Goal: Communication & Community: Answer question/provide support

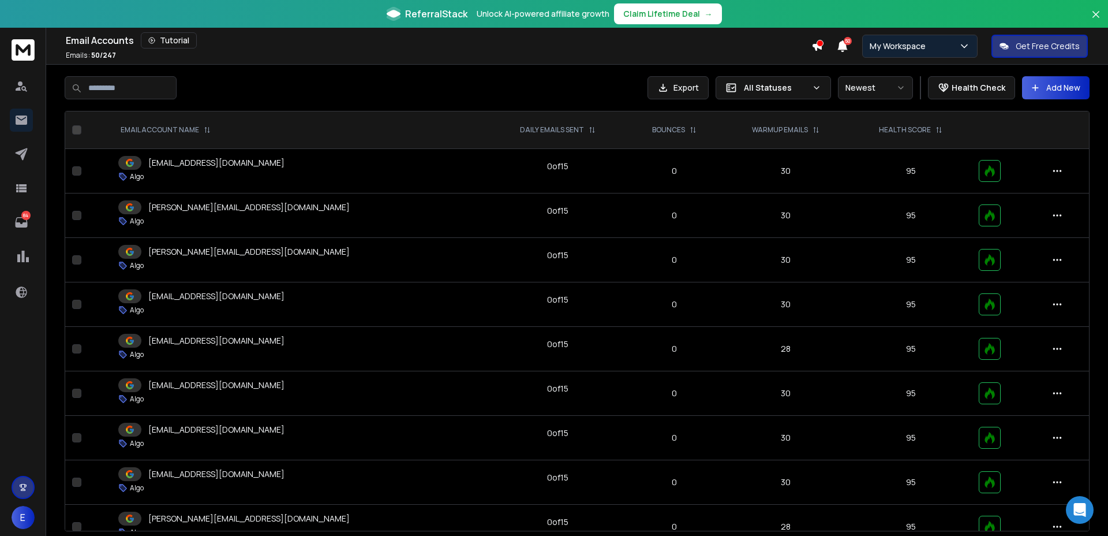
click at [941, 52] on button "My Workspace" at bounding box center [919, 46] width 115 height 23
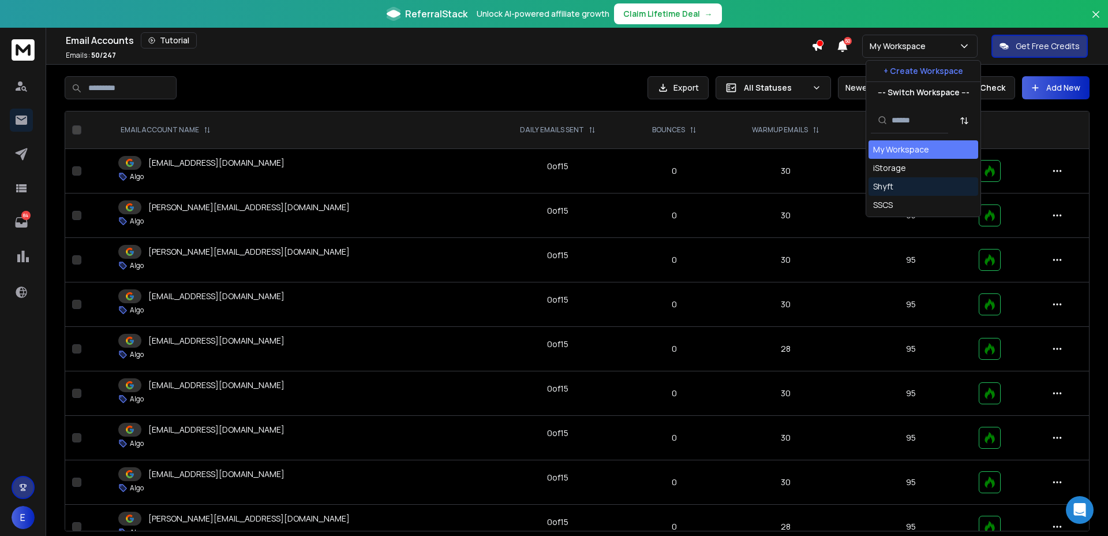
click at [911, 184] on div "Shyft" at bounding box center [924, 186] width 110 height 18
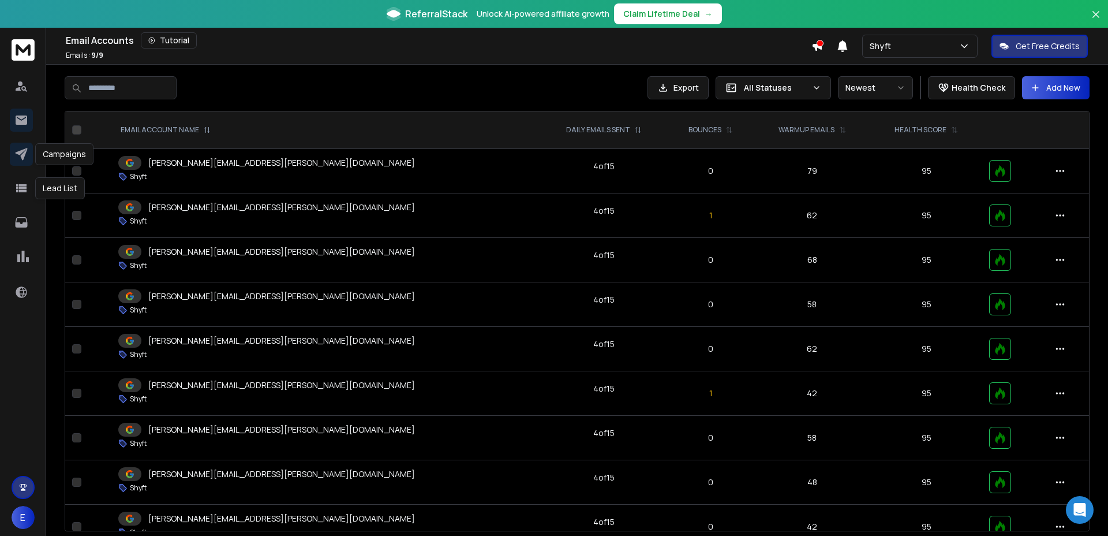
click at [25, 149] on icon at bounding box center [21, 154] width 14 height 14
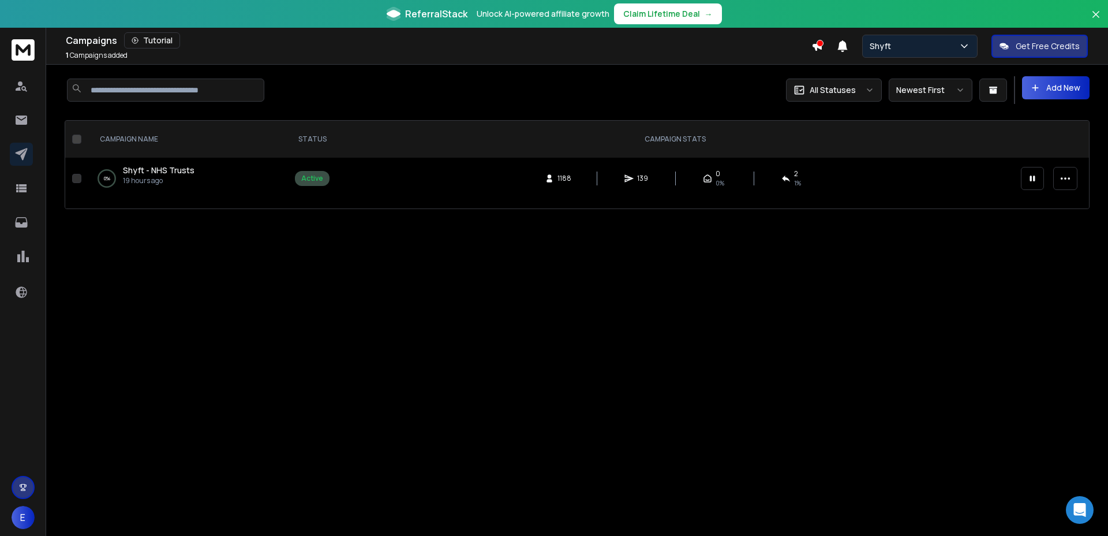
click at [941, 44] on div "Shyft" at bounding box center [920, 46] width 100 height 12
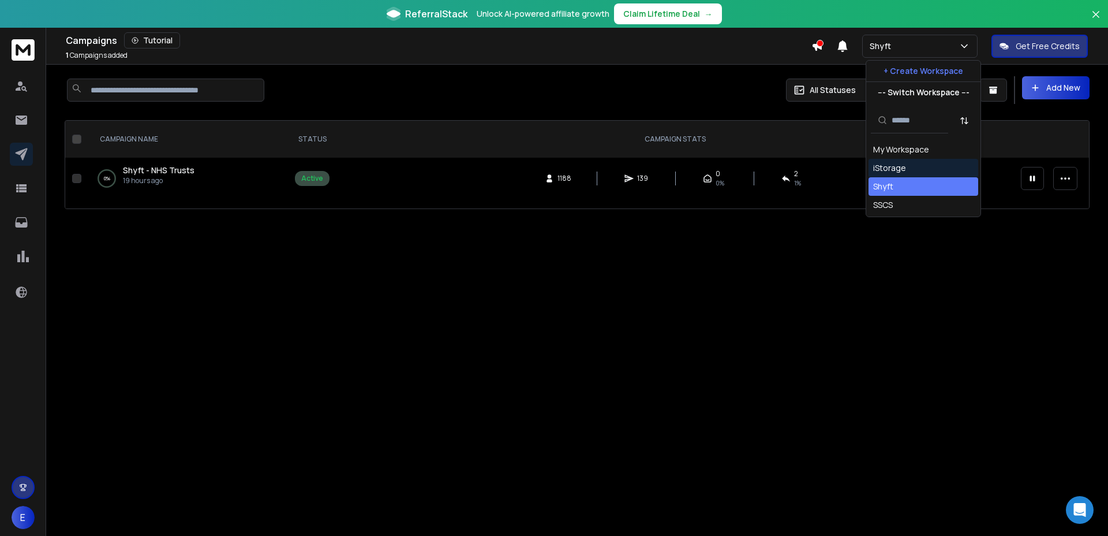
click at [899, 170] on div "iStorage" at bounding box center [889, 168] width 33 height 12
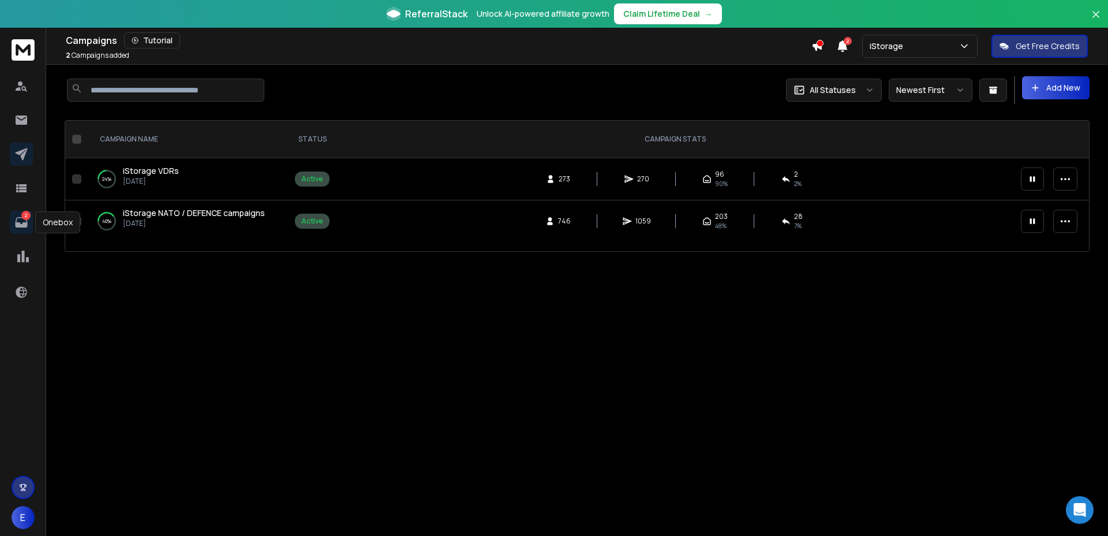
click at [21, 220] on icon at bounding box center [21, 222] width 14 height 14
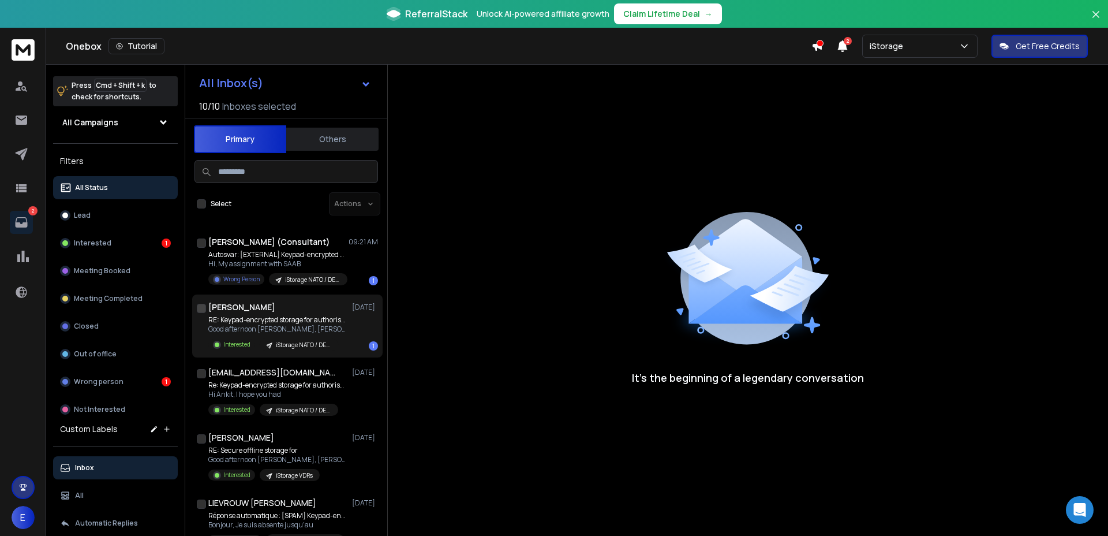
click at [330, 313] on div "Bhavesh Modha 13 Oct RE: Keypad-encrypted storage for authorised Good afternoon…" at bounding box center [293, 325] width 170 height 49
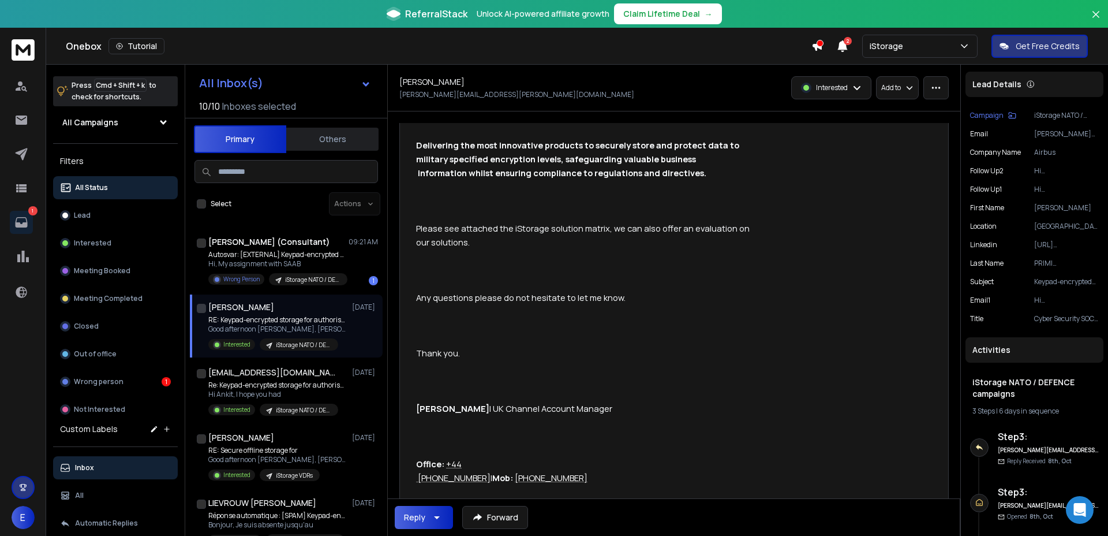
scroll to position [331, 0]
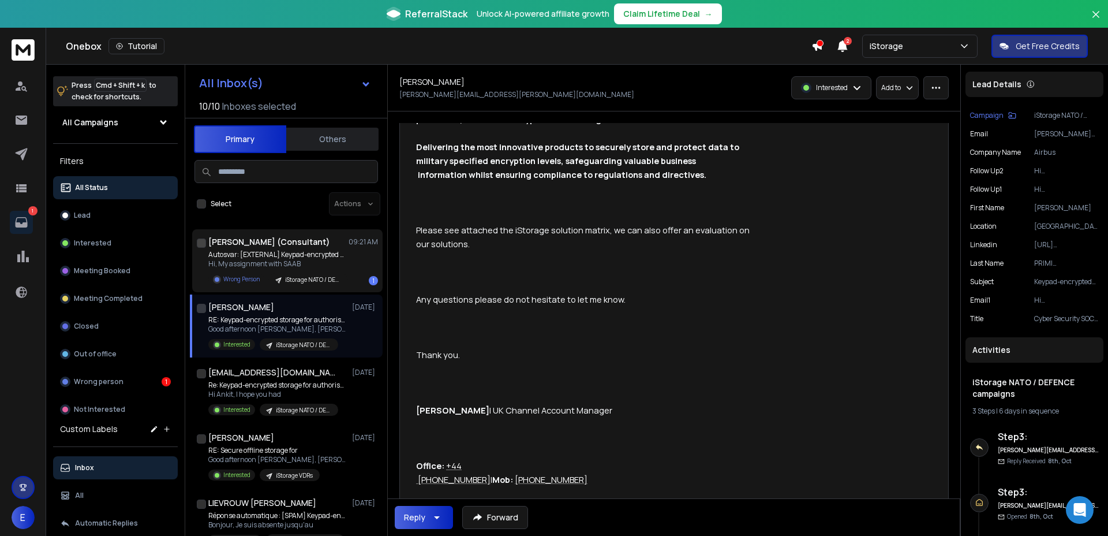
click at [304, 250] on p "Autosvar: [EXTERNAL] Keypad-encrypted storage for" at bounding box center [277, 254] width 139 height 9
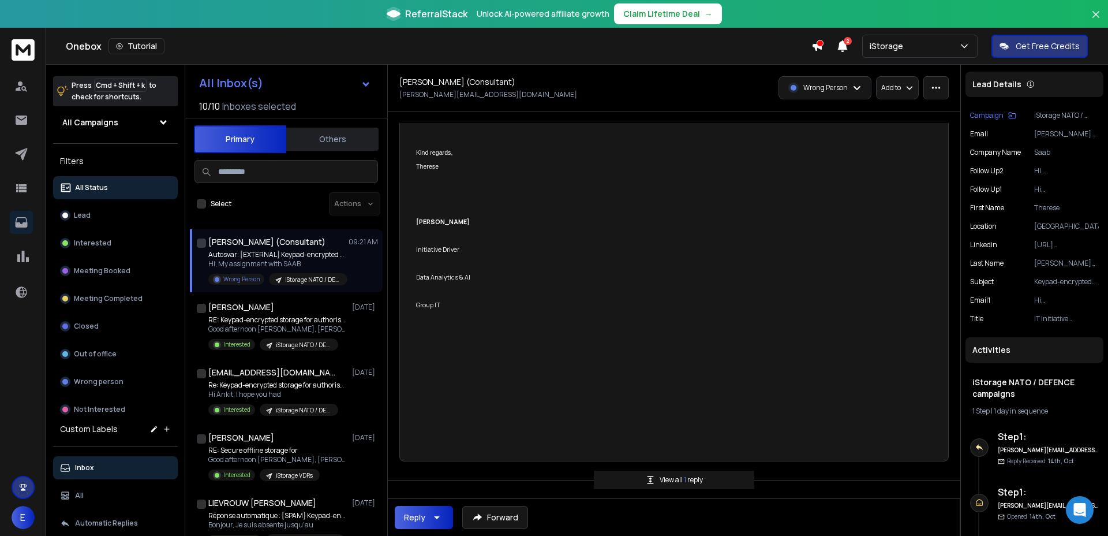
scroll to position [275, 0]
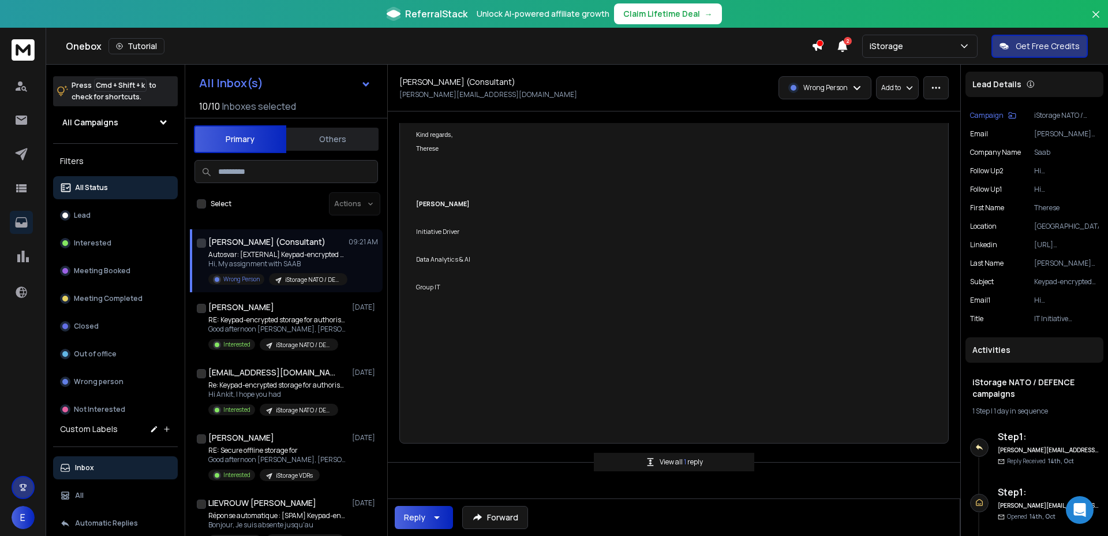
click at [443, 511] on icon "button" at bounding box center [437, 517] width 14 height 14
click at [199, 243] on button "button" at bounding box center [201, 242] width 9 height 9
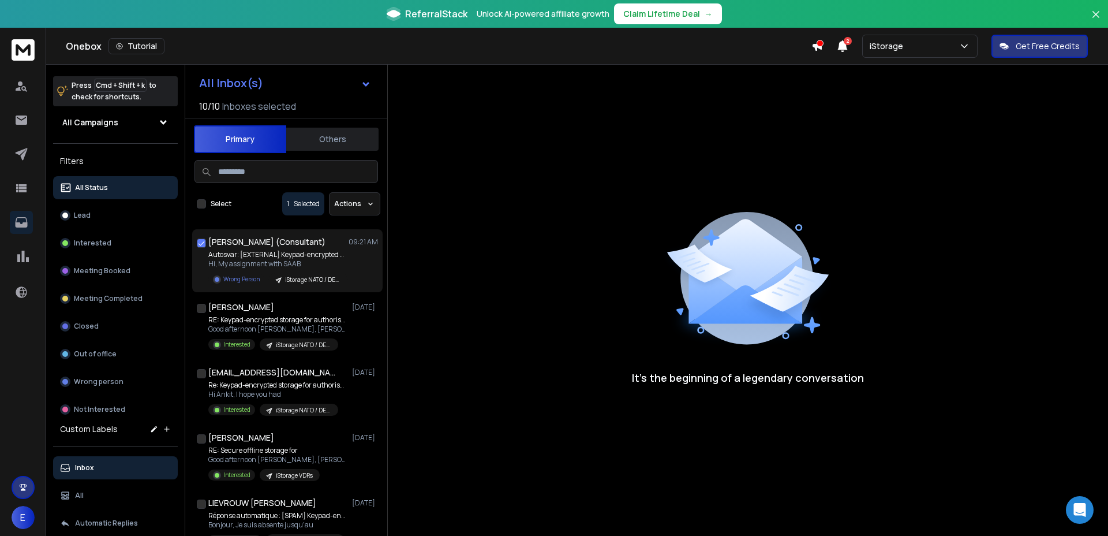
scroll to position [0, 0]
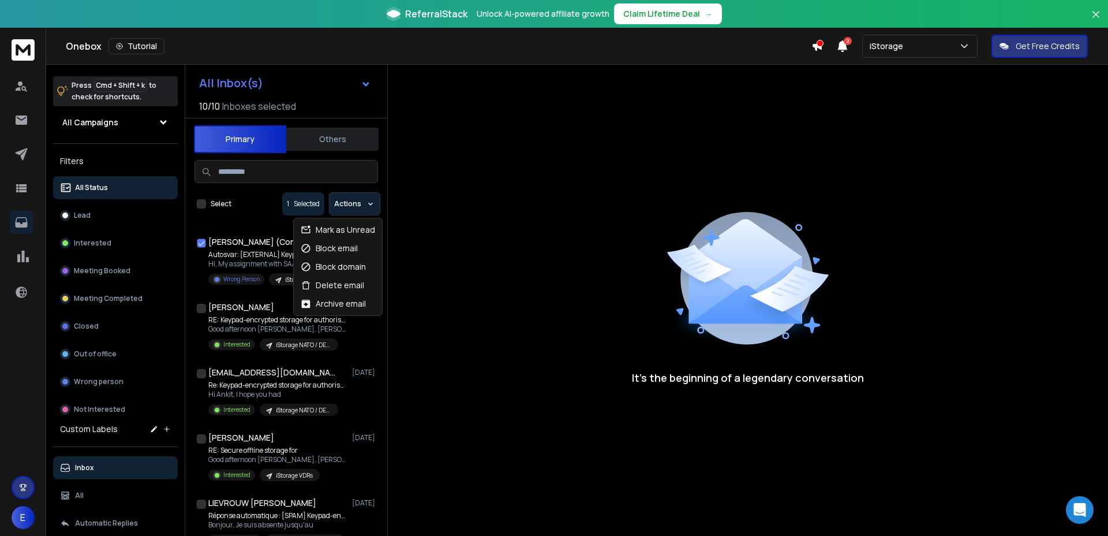
click at [364, 201] on button "Actions" at bounding box center [354, 203] width 51 height 23
click at [356, 227] on div "Mark as Unread" at bounding box center [338, 230] width 74 height 12
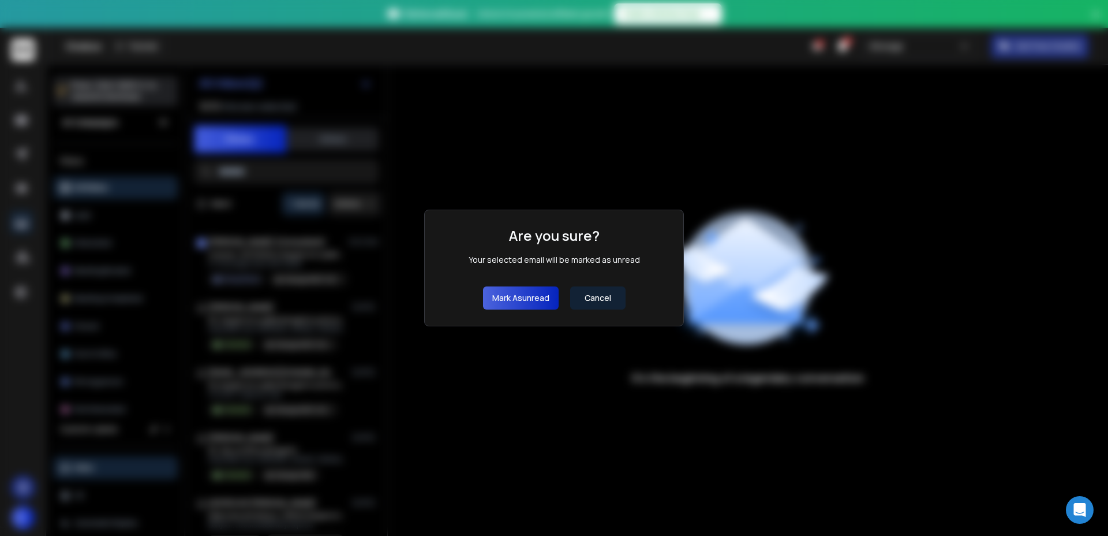
click at [527, 289] on button "Mark as unread" at bounding box center [521, 297] width 76 height 23
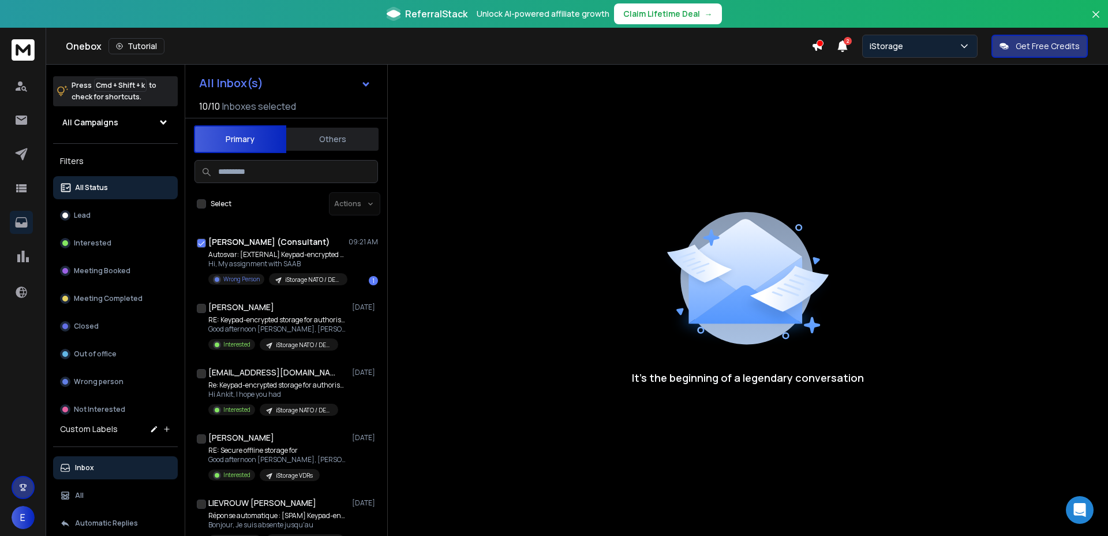
click at [927, 49] on div "iStorage" at bounding box center [920, 46] width 100 height 12
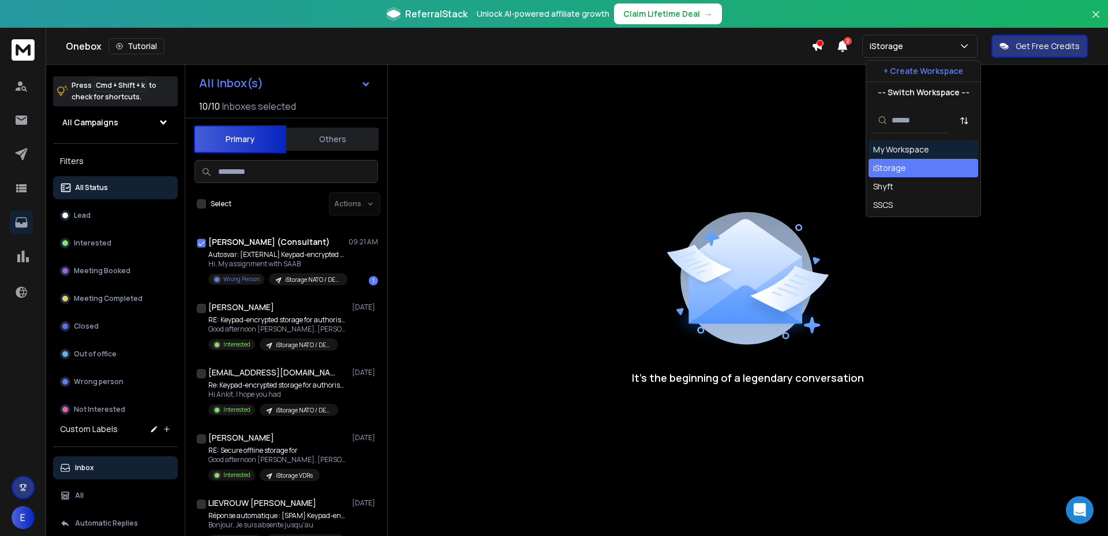
click at [906, 154] on div "My Workspace" at bounding box center [901, 150] width 56 height 12
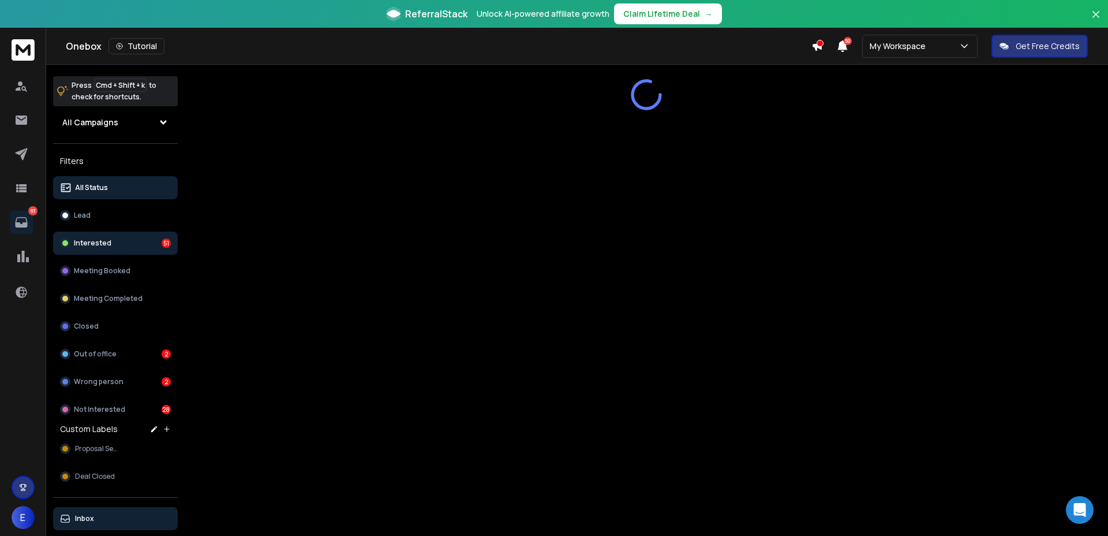
click at [115, 241] on button "Interested 51" at bounding box center [115, 242] width 125 height 23
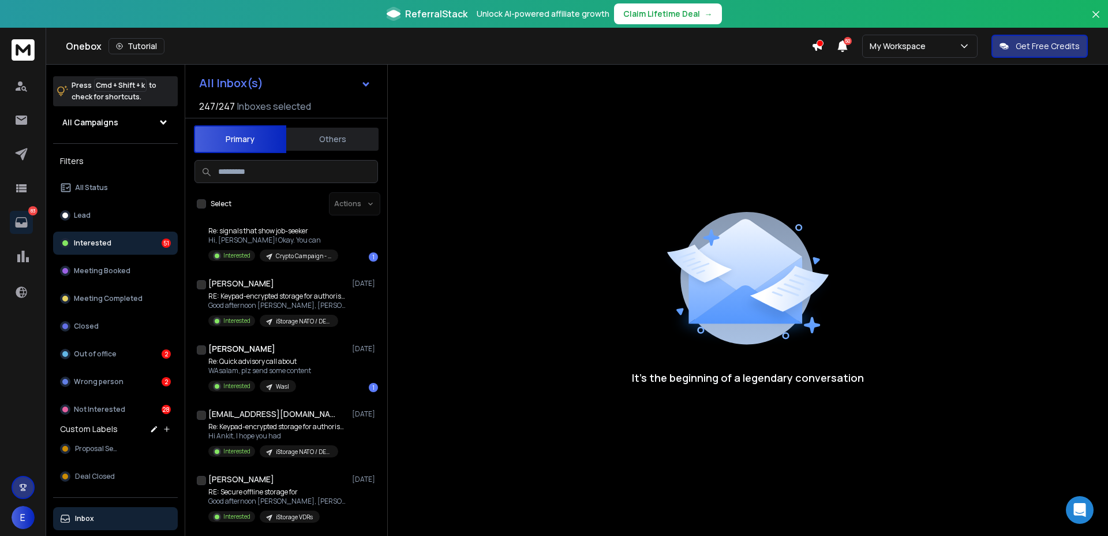
scroll to position [351, 0]
click at [18, 158] on icon at bounding box center [21, 154] width 14 height 14
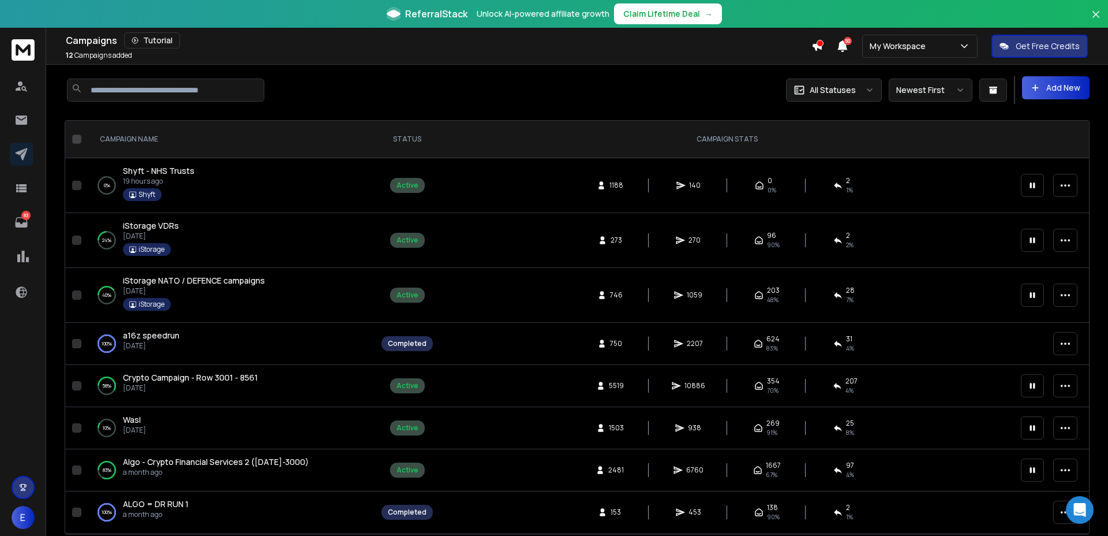
click at [136, 420] on span "Wasl" at bounding box center [132, 419] width 18 height 11
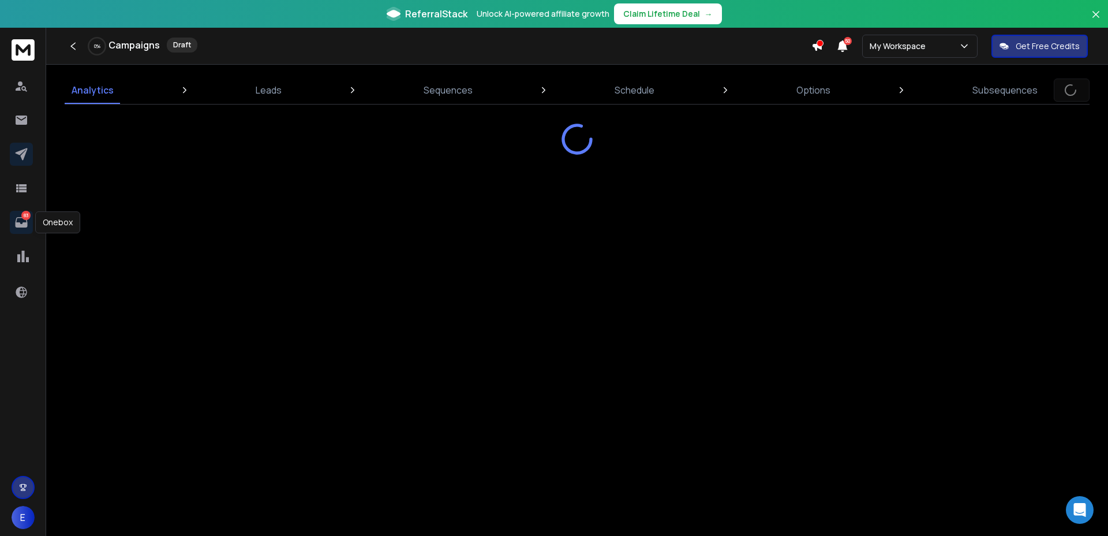
click at [20, 216] on icon at bounding box center [21, 222] width 14 height 14
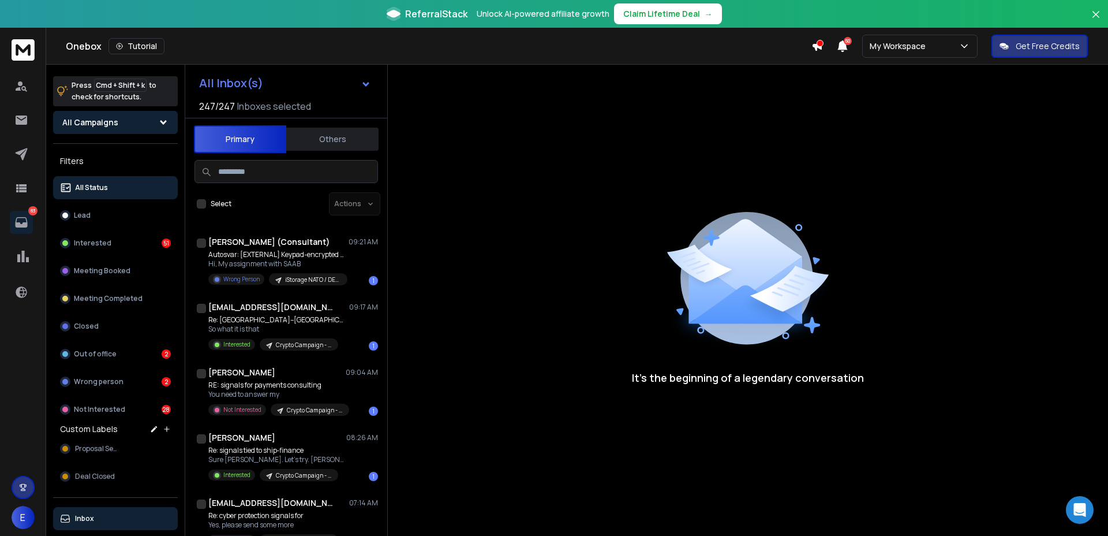
click at [115, 125] on h1 "All Campaigns" at bounding box center [90, 123] width 56 height 12
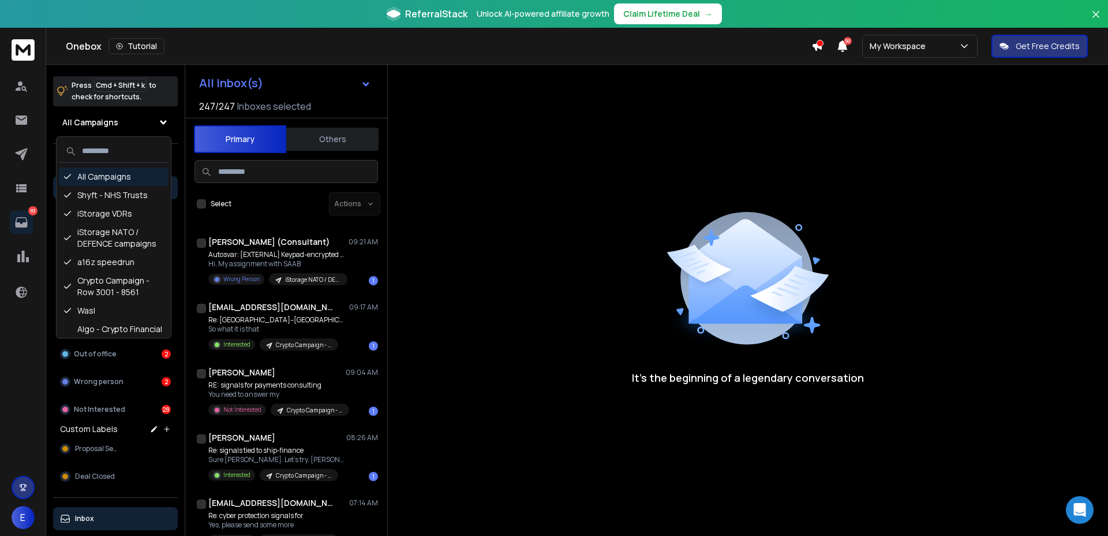
click at [103, 174] on div "All Campaigns" at bounding box center [114, 176] width 110 height 18
click at [92, 311] on div "Wasl" at bounding box center [114, 310] width 110 height 18
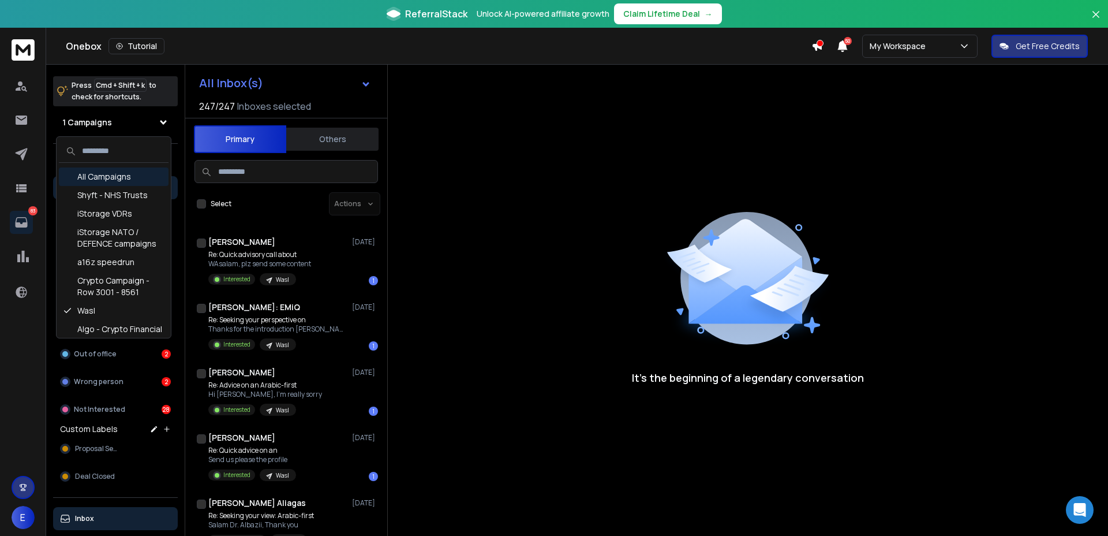
click at [110, 174] on div "All Campaigns" at bounding box center [114, 176] width 110 height 18
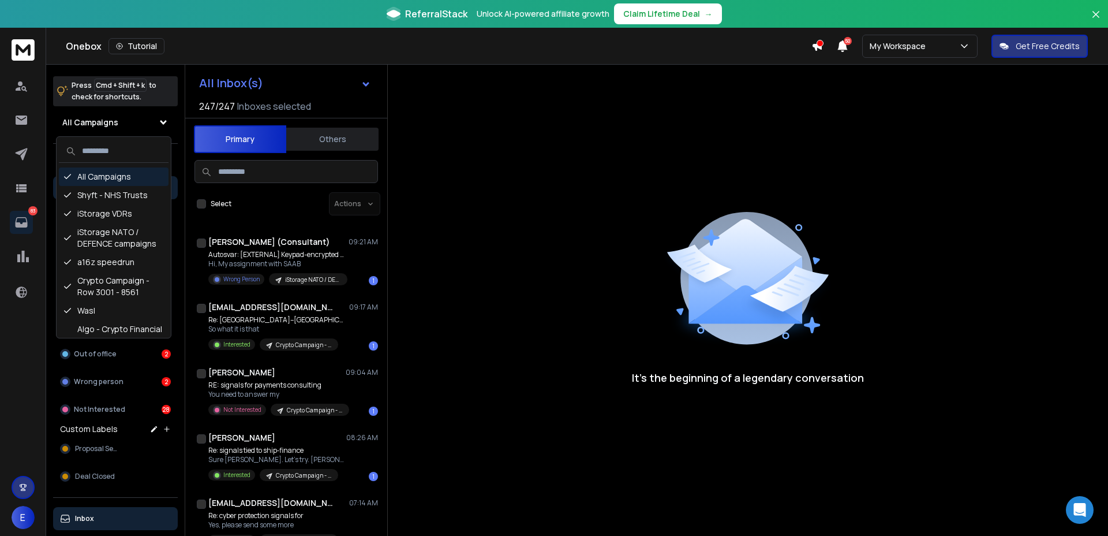
click at [97, 174] on div "All Campaigns" at bounding box center [114, 176] width 110 height 18
click at [100, 312] on div "Wasl" at bounding box center [114, 310] width 110 height 18
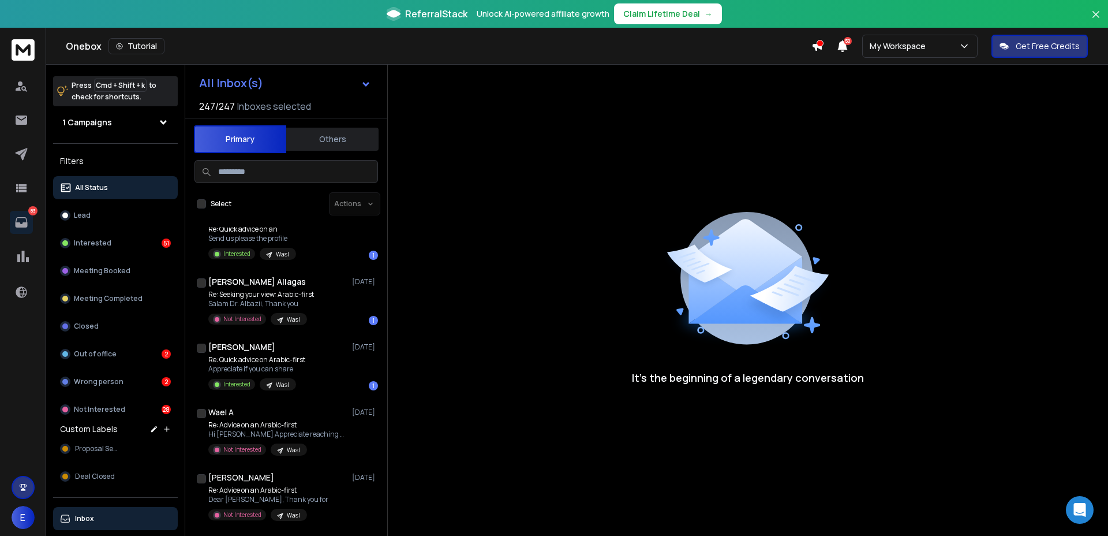
scroll to position [218, 0]
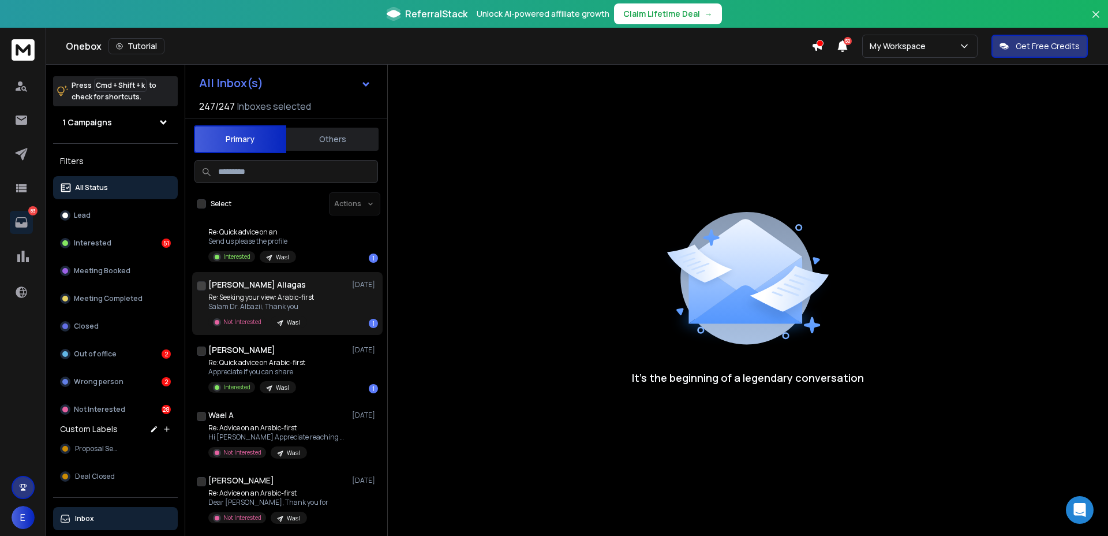
click at [329, 298] on div "Re: Seeking your view: Arabic-first Salam Dr. Albazii, Thank you Not Interested…" at bounding box center [293, 310] width 170 height 35
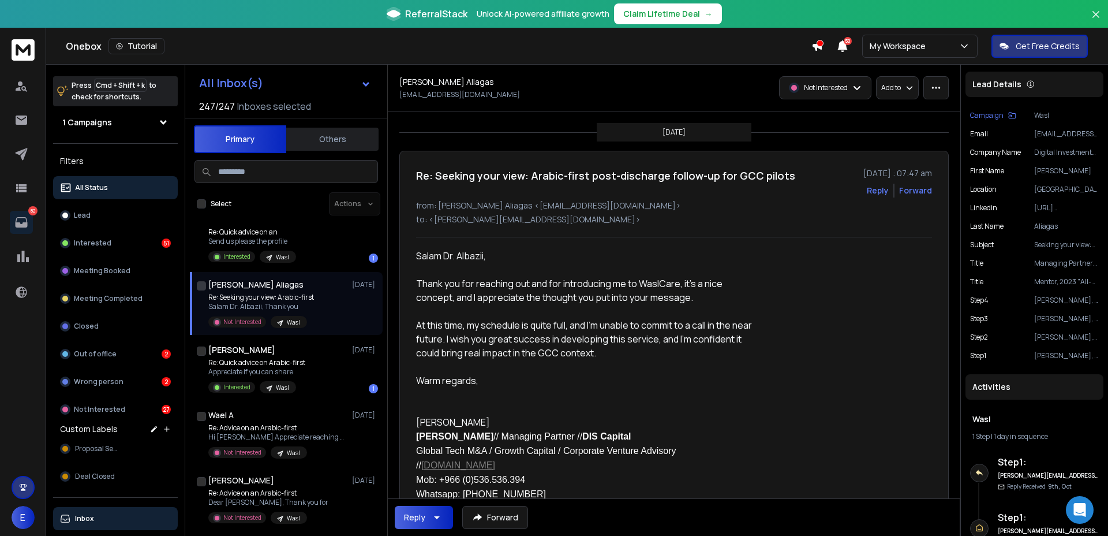
click at [362, 207] on div "Actions" at bounding box center [354, 203] width 51 height 23
click at [370, 201] on div "Actions" at bounding box center [354, 203] width 51 height 23
click at [938, 90] on icon "button" at bounding box center [936, 88] width 10 height 10
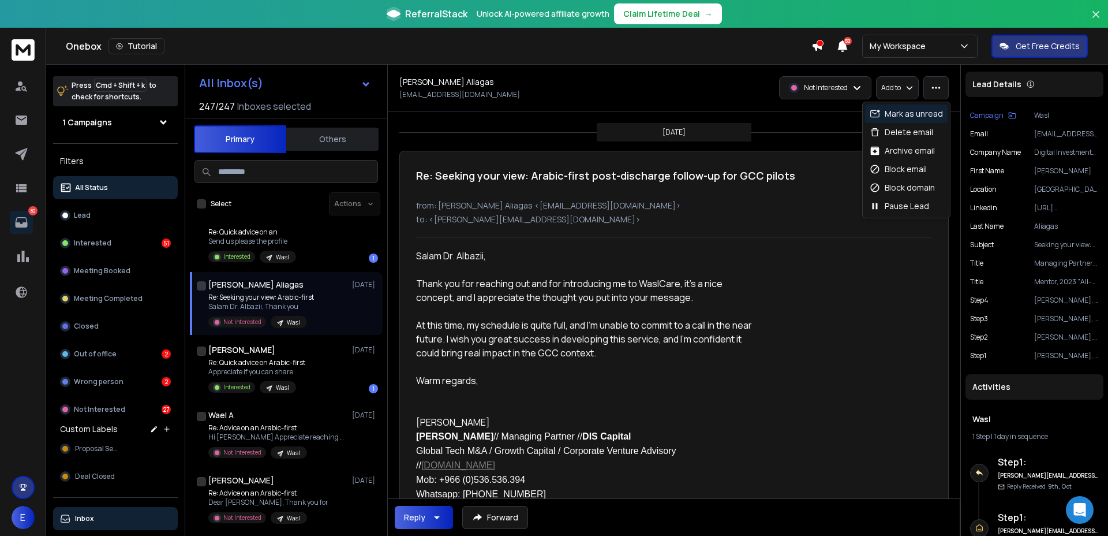
click at [914, 113] on div "Mark as unread" at bounding box center [906, 114] width 73 height 12
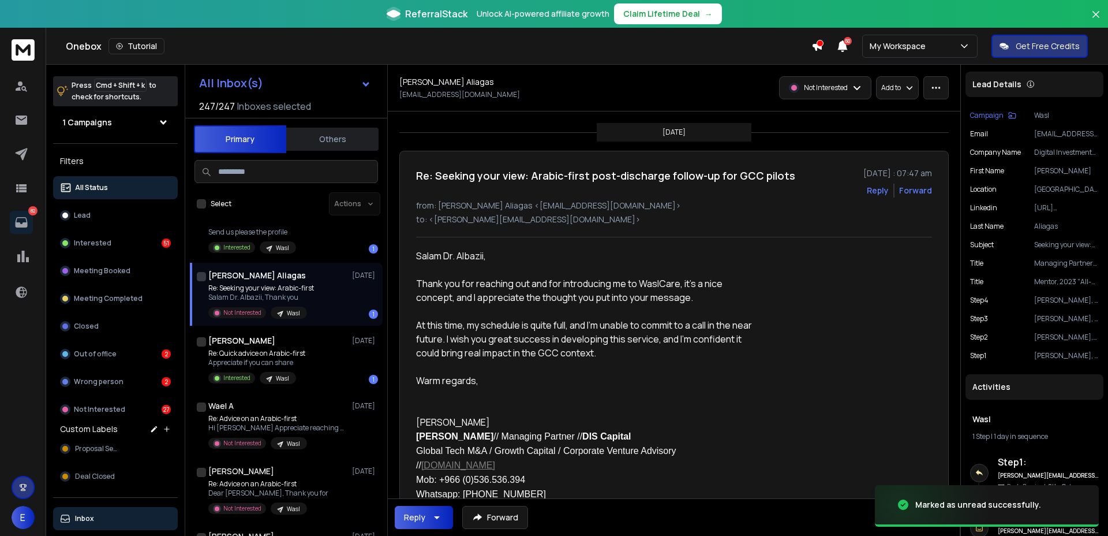
scroll to position [231, 0]
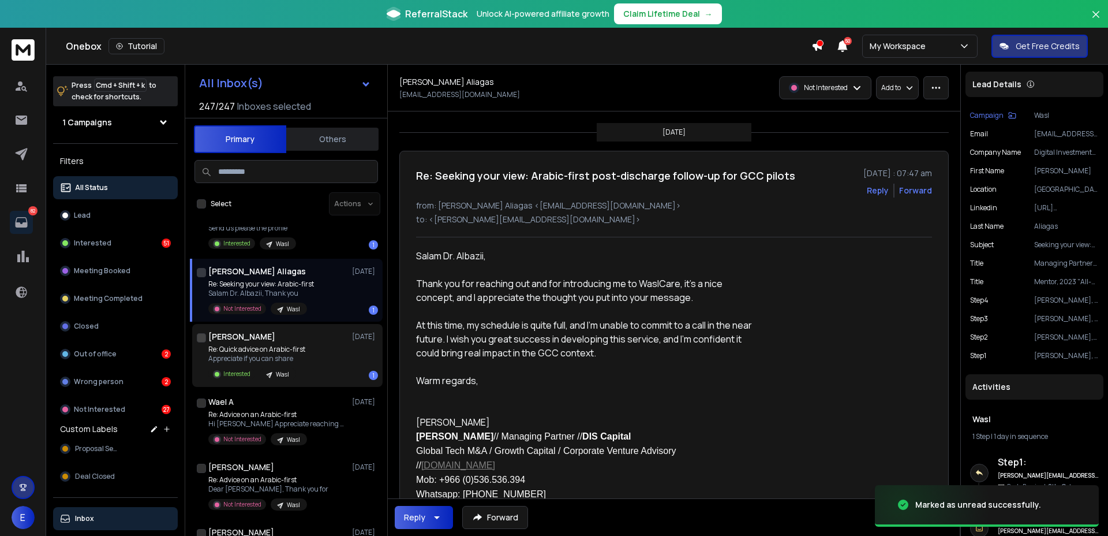
click at [330, 359] on div "Re: Quick advice on Arabic-first Appreciate if you can share Interested Wasl 1" at bounding box center [293, 362] width 170 height 35
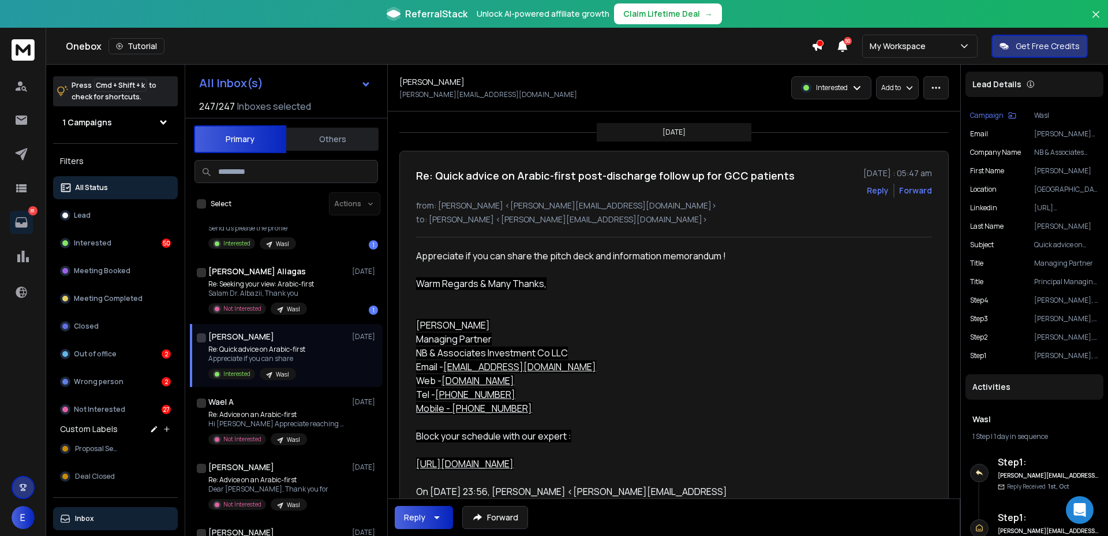
click at [938, 91] on icon "button" at bounding box center [936, 88] width 10 height 10
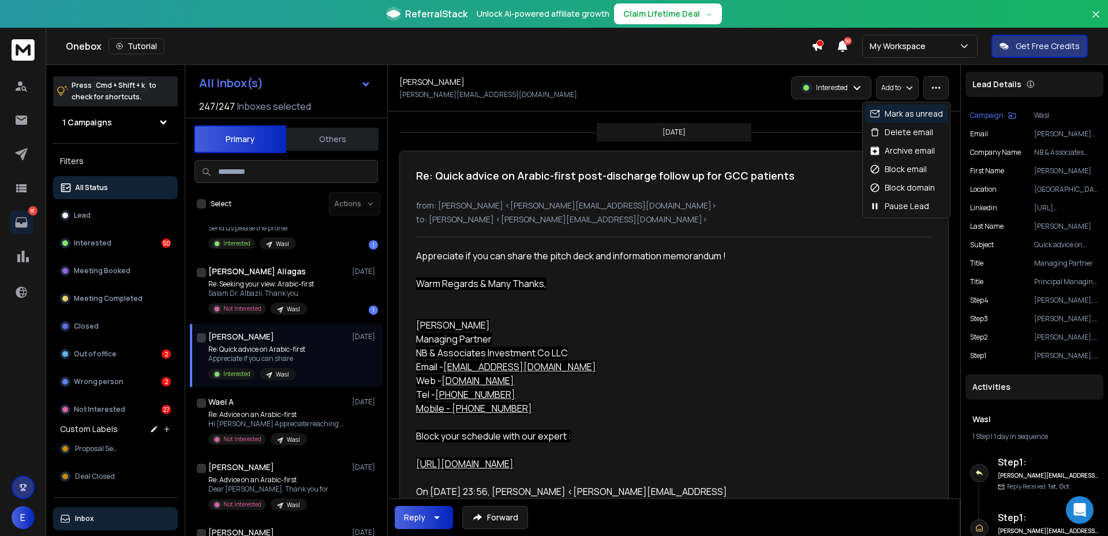
click at [929, 113] on div "Mark as unread" at bounding box center [906, 114] width 73 height 12
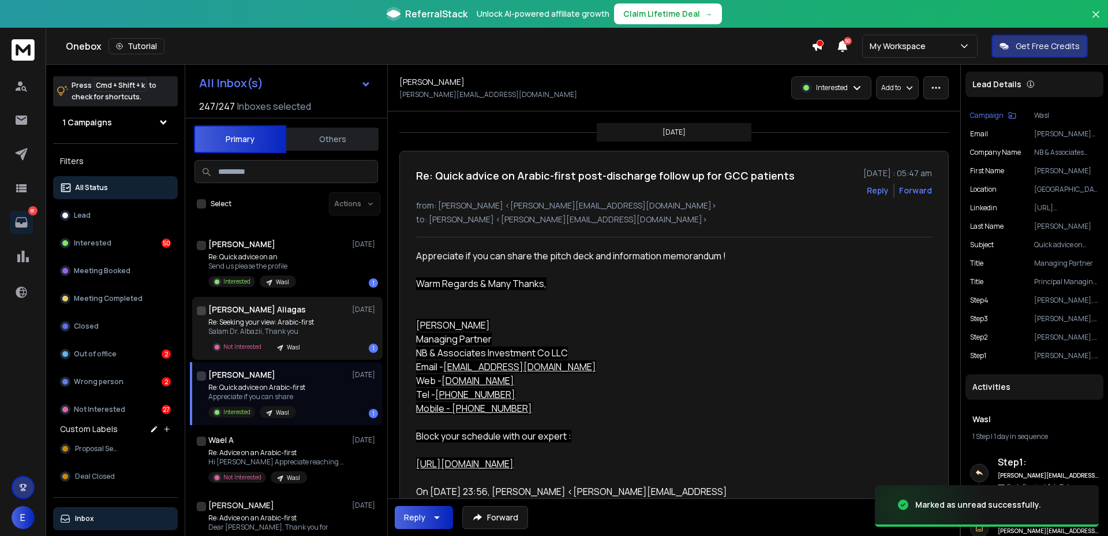
scroll to position [193, 0]
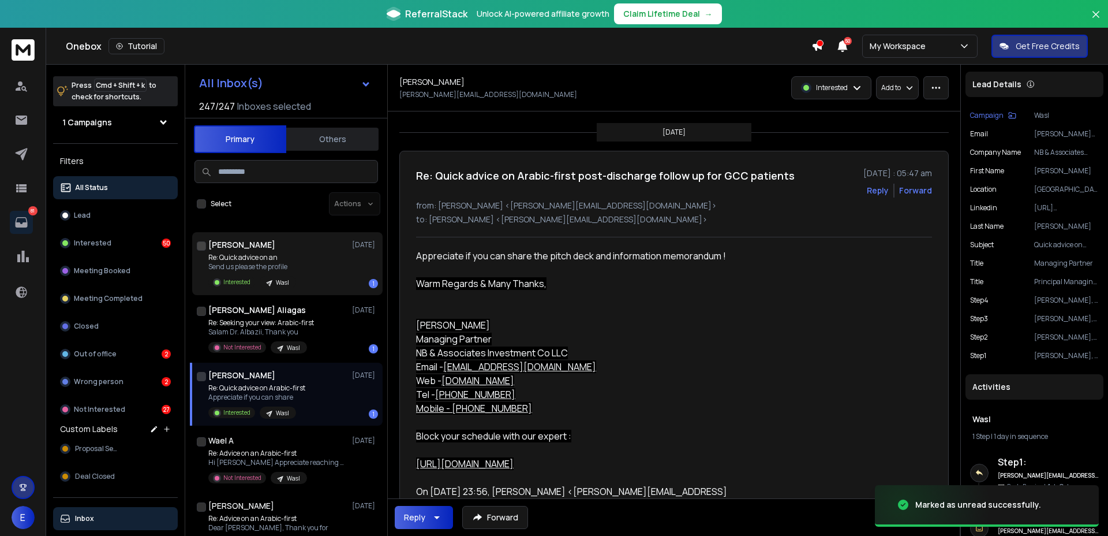
click at [332, 245] on div "Ebrahim BADRAN 09 Oct" at bounding box center [293, 245] width 170 height 12
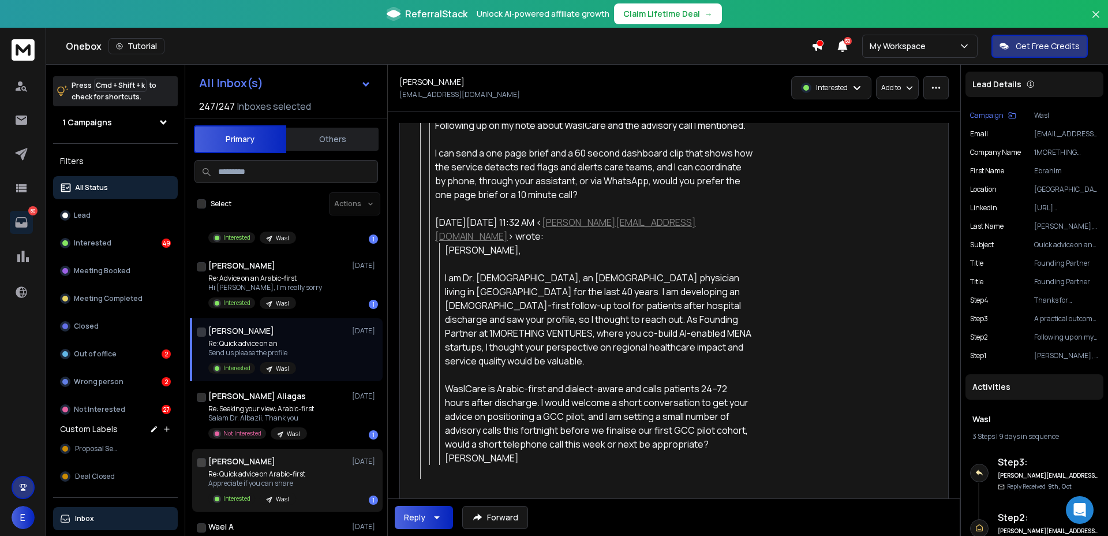
scroll to position [84, 0]
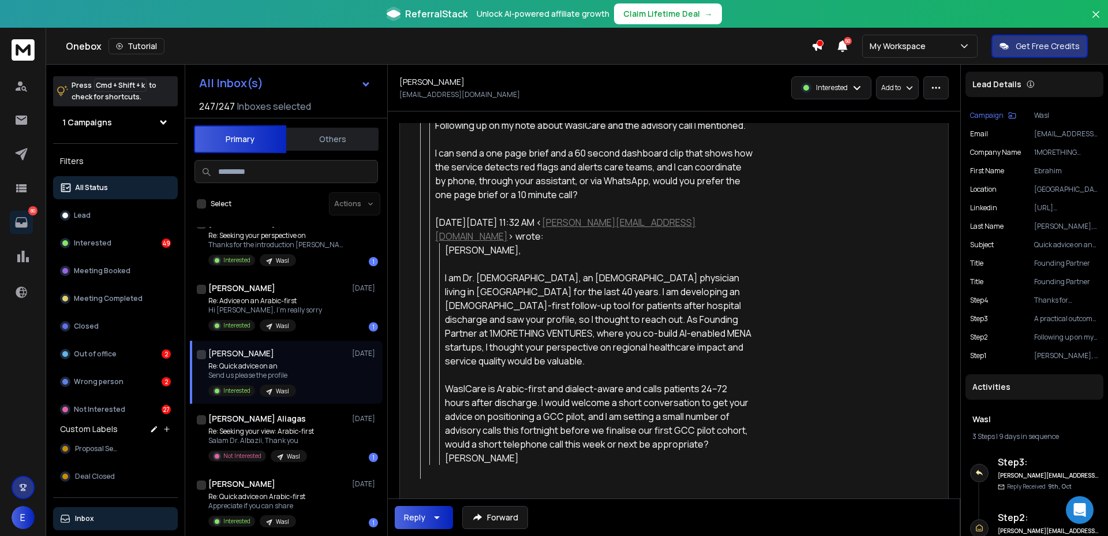
click at [937, 86] on icon "button" at bounding box center [936, 88] width 10 height 10
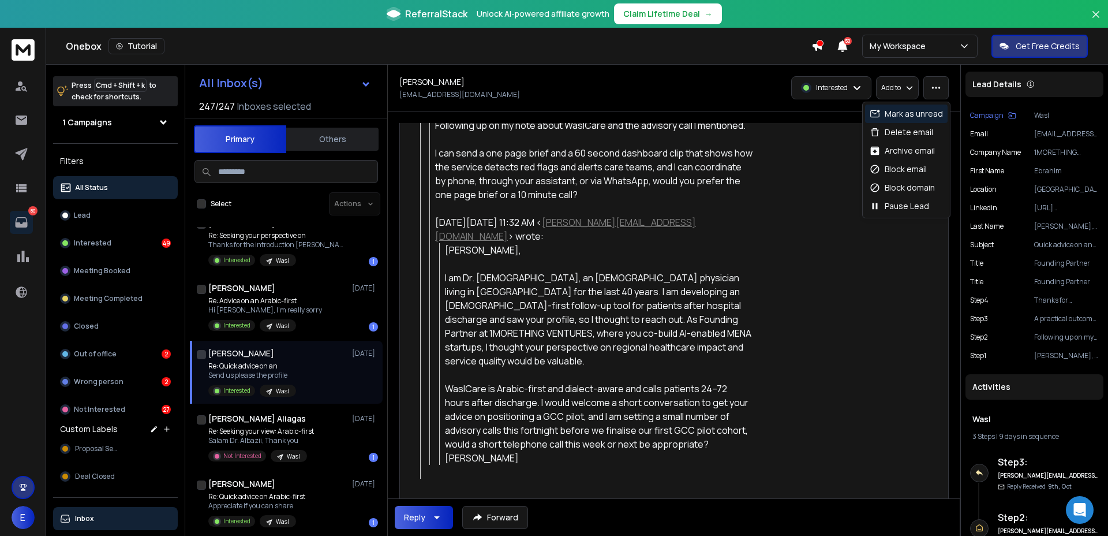
click at [914, 114] on div "Mark as unread" at bounding box center [906, 114] width 73 height 12
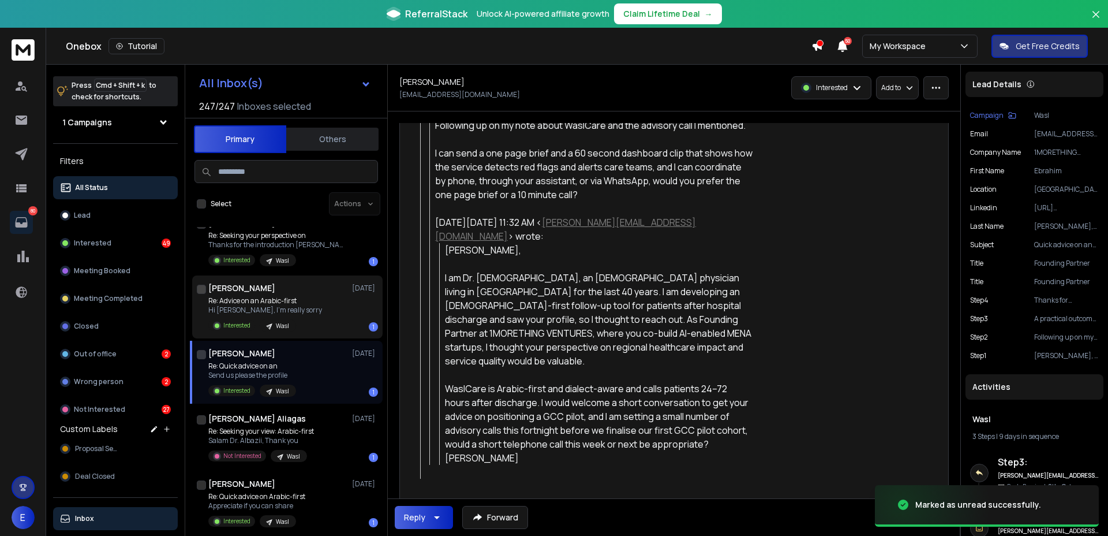
click at [340, 307] on div "Re: Advice on an Arabic-first Hi Alan, I'm really sorry Interested Wasl 1" at bounding box center [293, 313] width 170 height 35
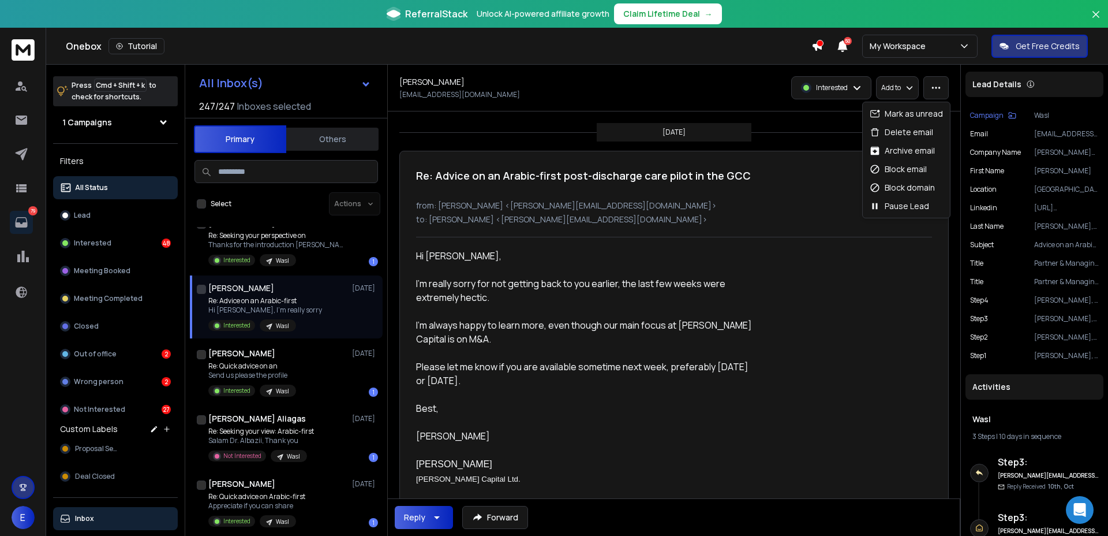
click at [935, 83] on icon "button" at bounding box center [936, 88] width 10 height 10
click at [920, 110] on div "Mark as unread" at bounding box center [906, 114] width 73 height 12
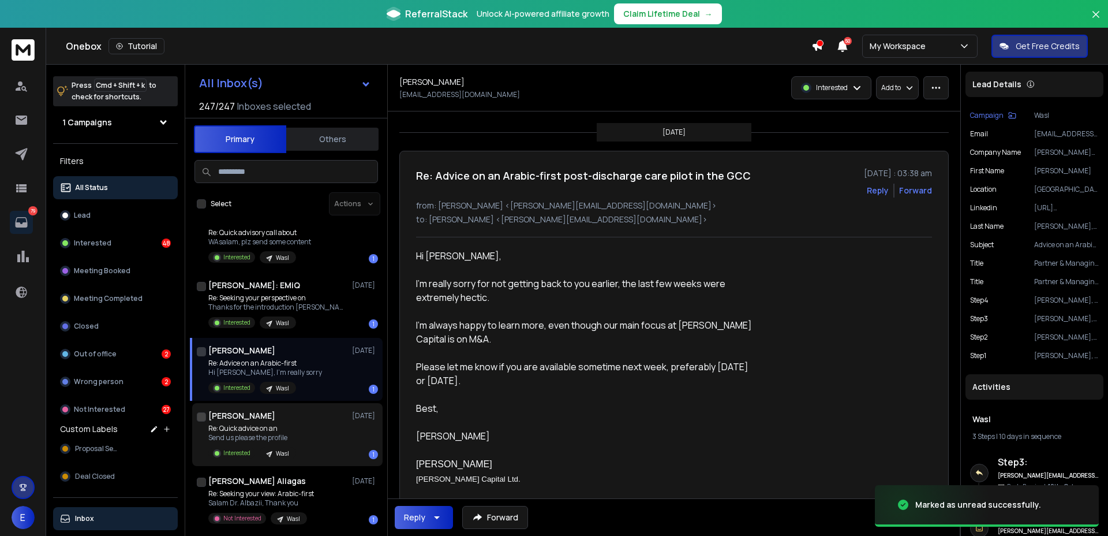
scroll to position [0, 0]
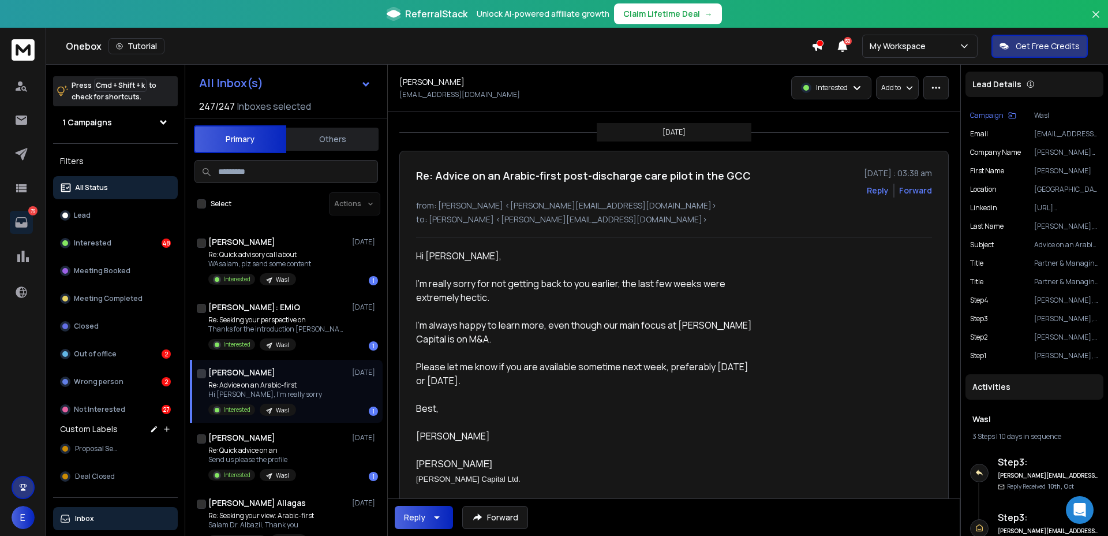
click at [18, 50] on icon at bounding box center [23, 49] width 23 height 21
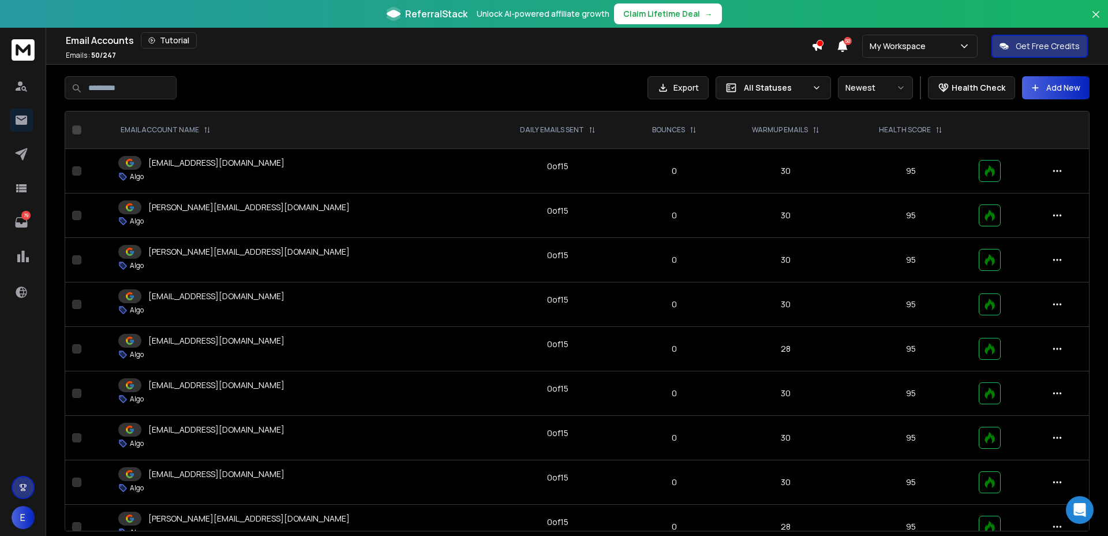
click at [984, 166] on icon at bounding box center [990, 171] width 12 height 12
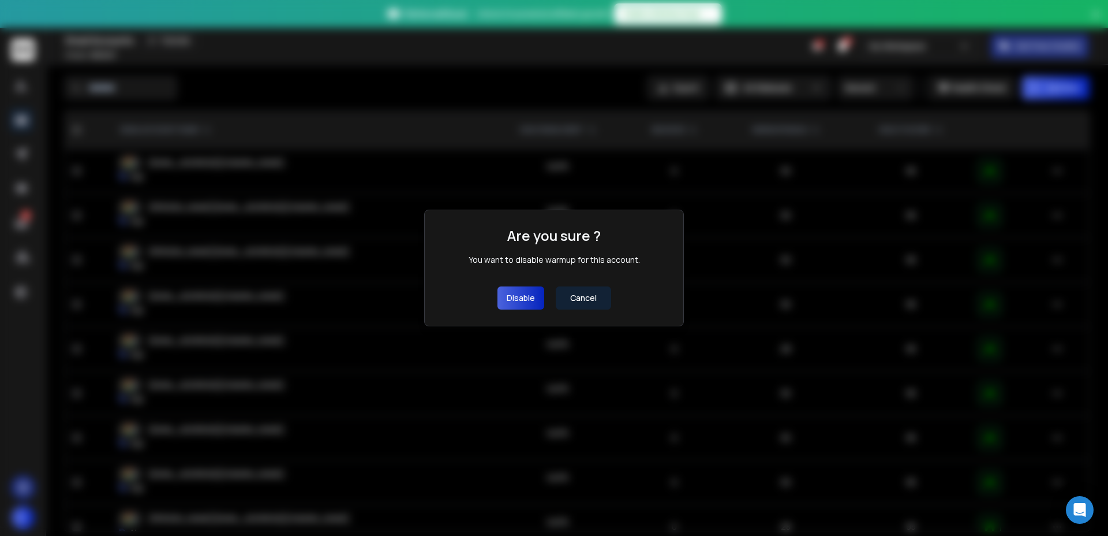
click at [599, 293] on button "Cancel" at bounding box center [583, 297] width 55 height 23
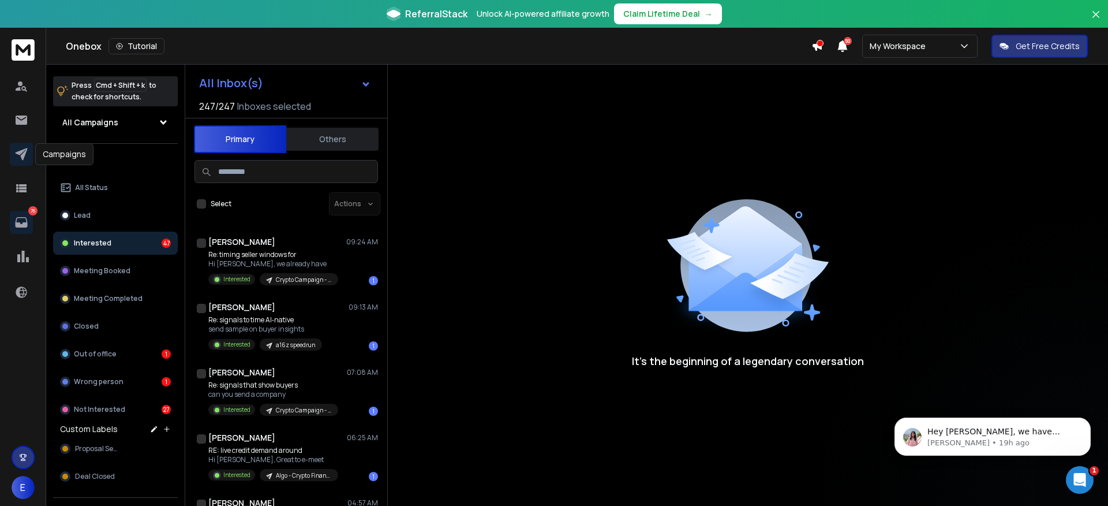
click at [23, 158] on icon at bounding box center [21, 154] width 12 height 12
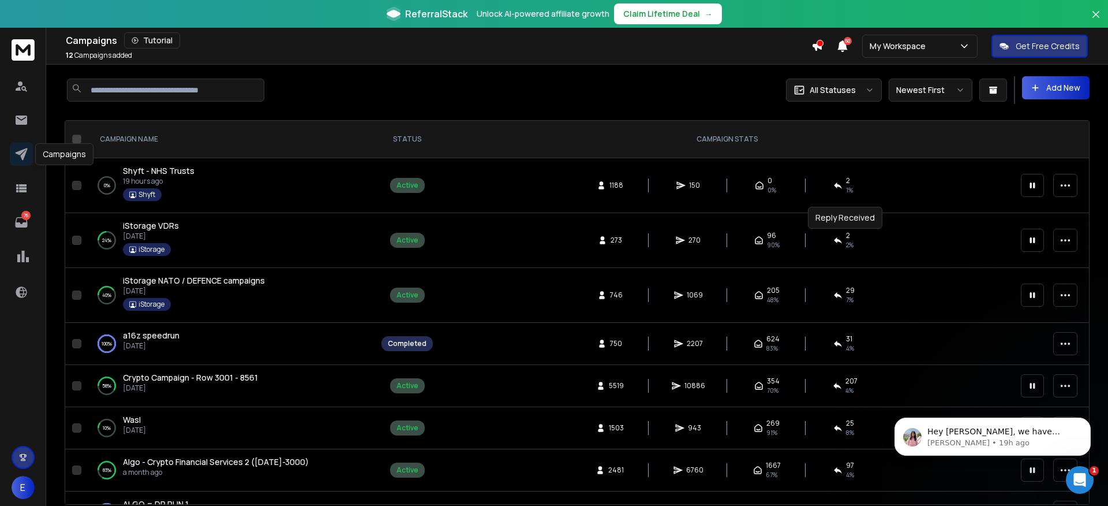
click at [840, 238] on icon at bounding box center [838, 240] width 10 height 10
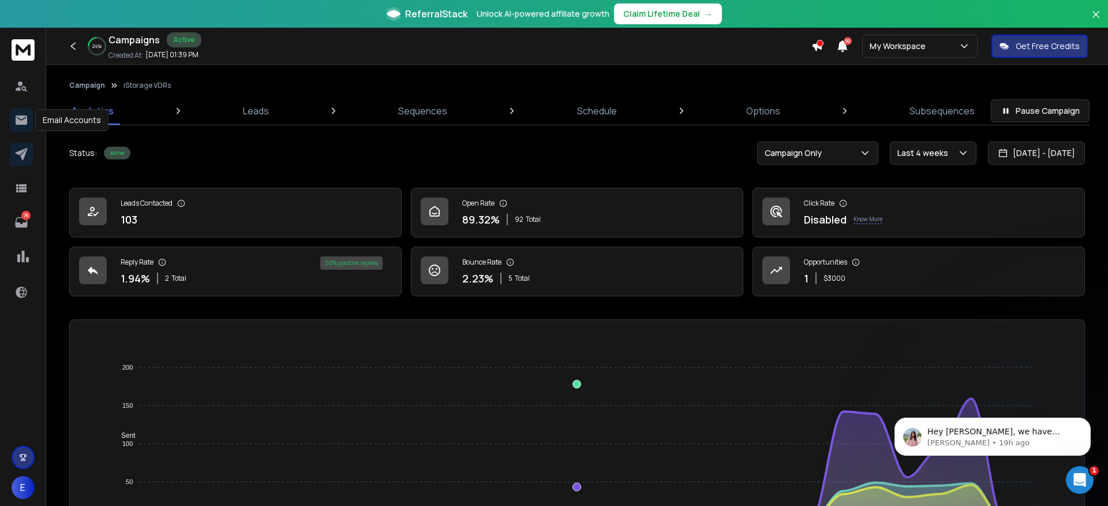
click at [18, 125] on icon at bounding box center [21, 120] width 14 height 14
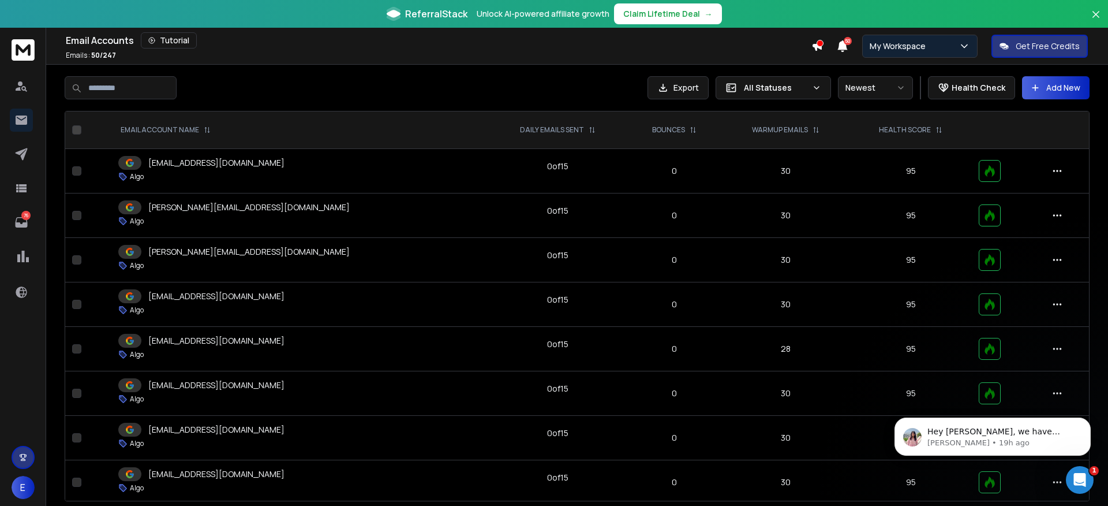
click at [884, 42] on p "My Workspace" at bounding box center [900, 46] width 61 height 12
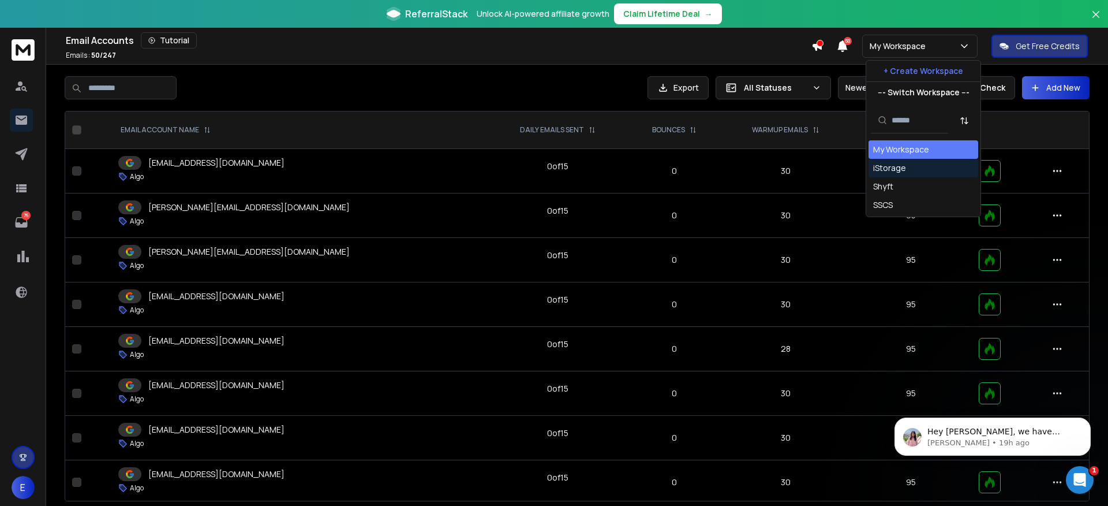
click at [894, 173] on div "iStorage" at bounding box center [889, 168] width 33 height 12
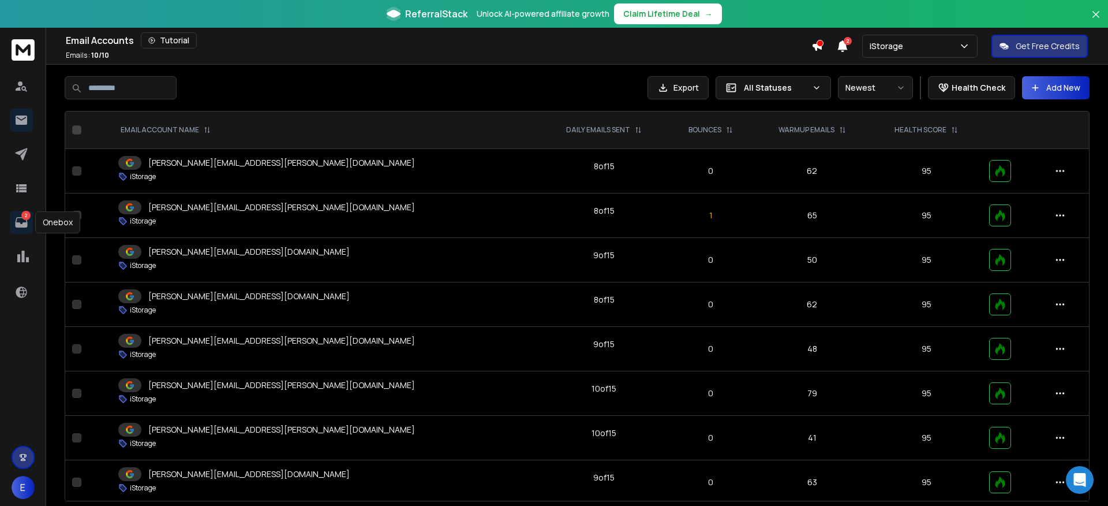
click at [23, 221] on icon at bounding box center [21, 222] width 14 height 14
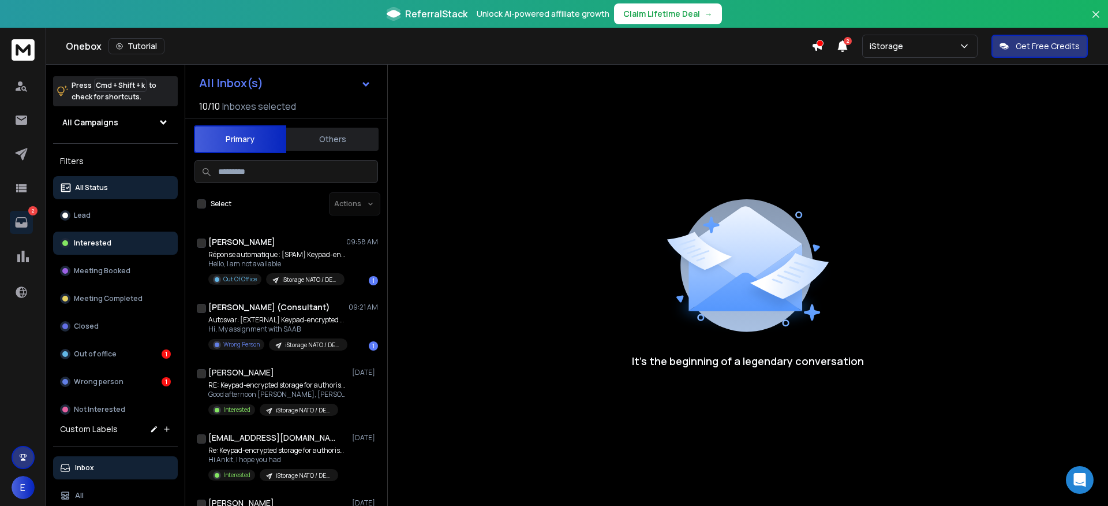
click at [102, 240] on p "Interested" at bounding box center [93, 242] width 38 height 9
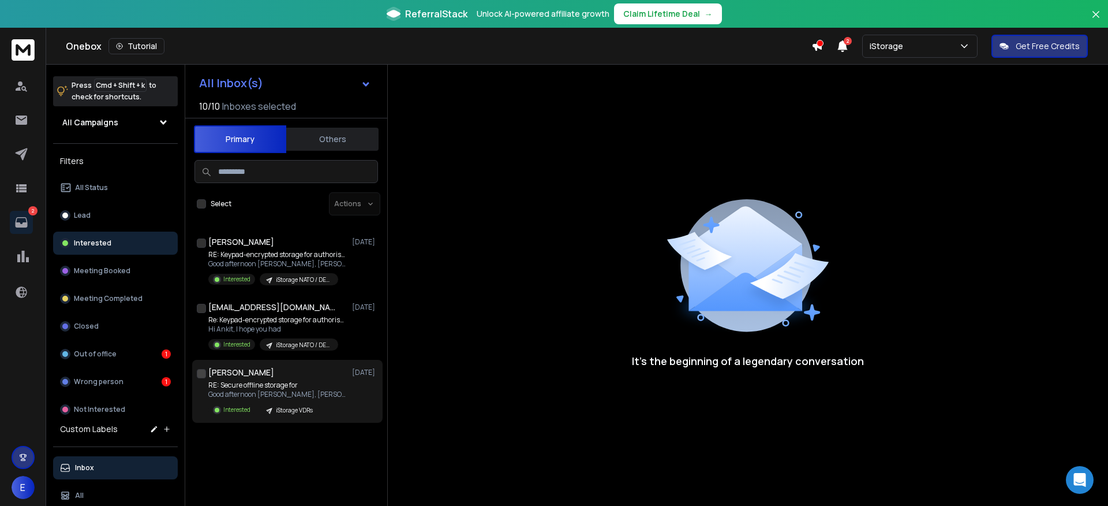
click at [270, 375] on div "Bhavesh Modha 13 Oct" at bounding box center [293, 372] width 170 height 12
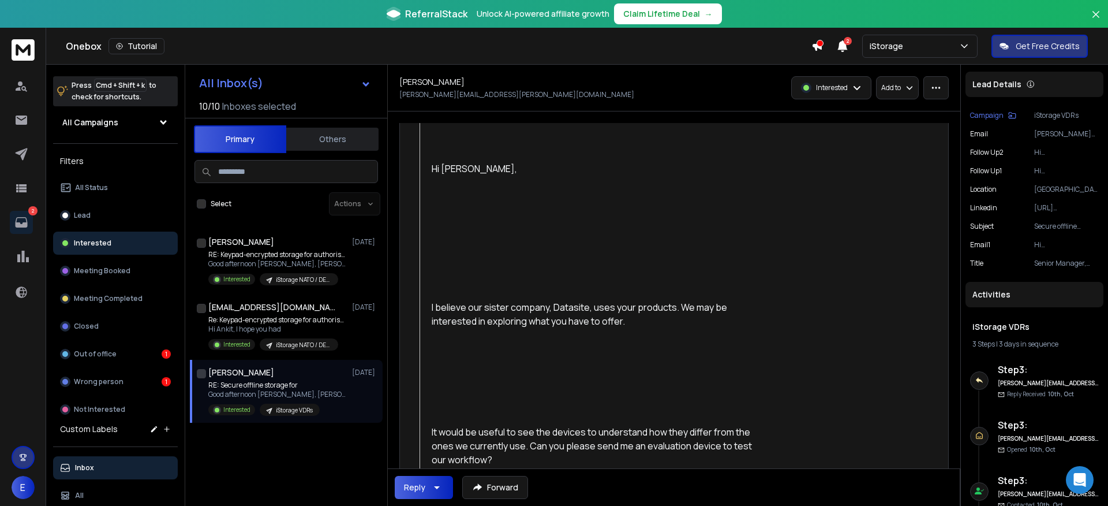
scroll to position [2354, 0]
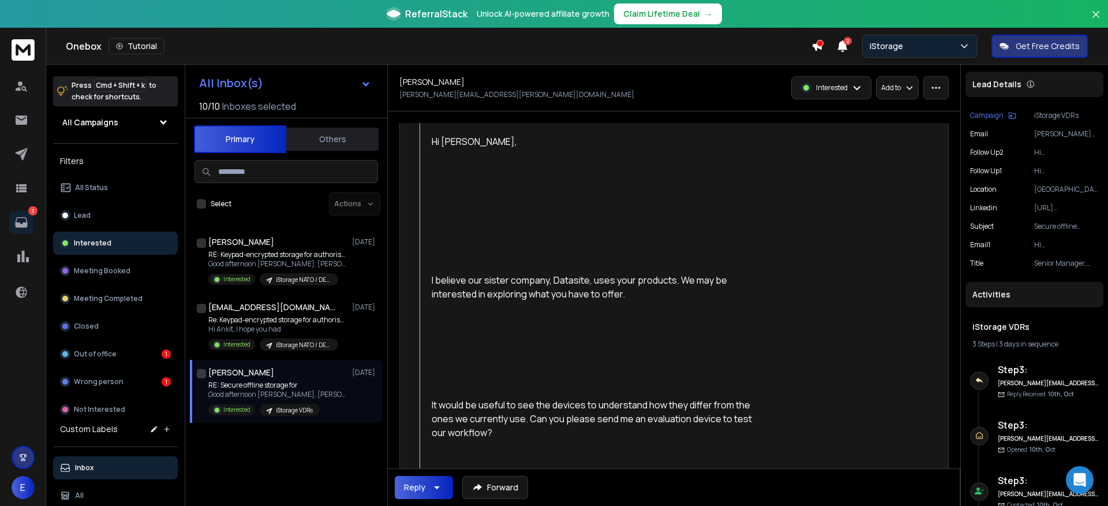
click at [900, 50] on p "iStorage" at bounding box center [889, 46] width 38 height 12
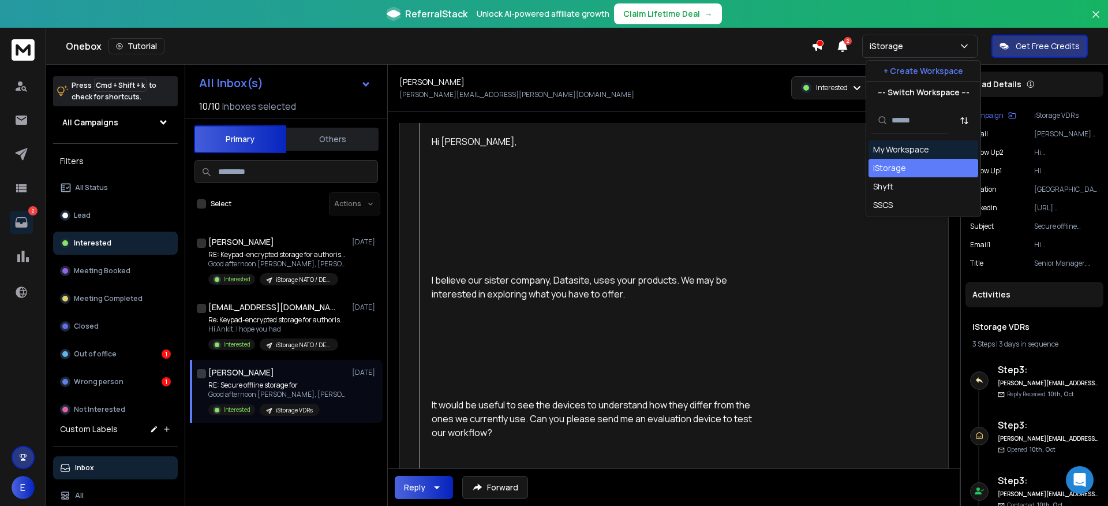
click at [896, 152] on div "My Workspace" at bounding box center [901, 150] width 56 height 12
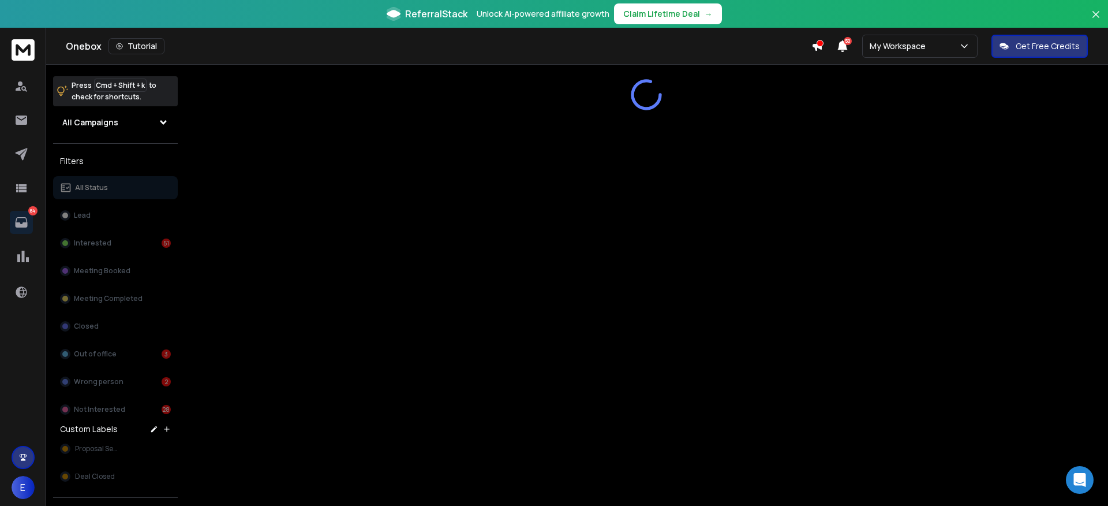
click at [125, 243] on div "All Status Lead Interested 51 Meeting Booked Meeting Completed Closed Out of of…" at bounding box center [115, 298] width 125 height 245
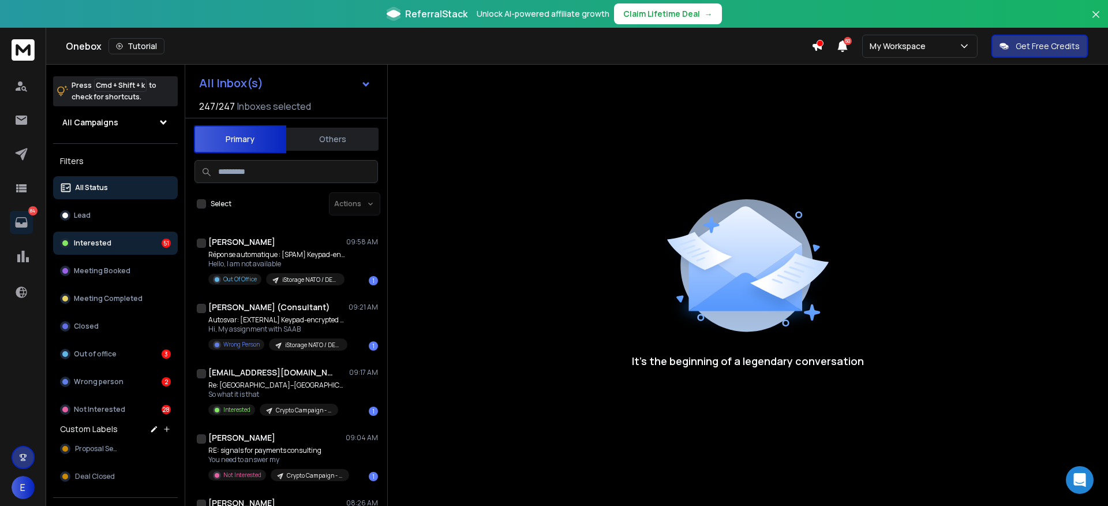
click at [133, 241] on button "Interested 51" at bounding box center [115, 242] width 125 height 23
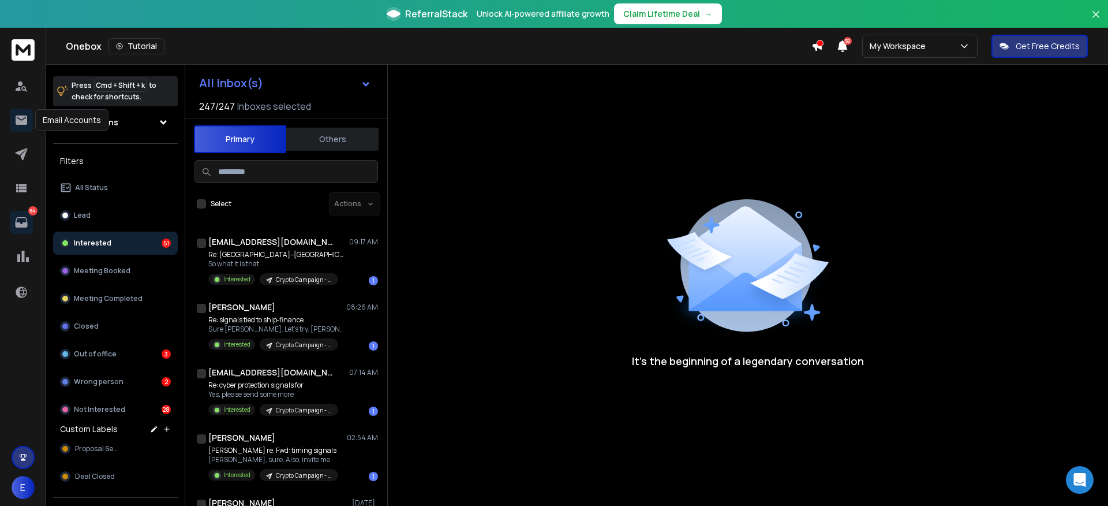
click at [16, 118] on icon at bounding box center [22, 119] width 12 height 9
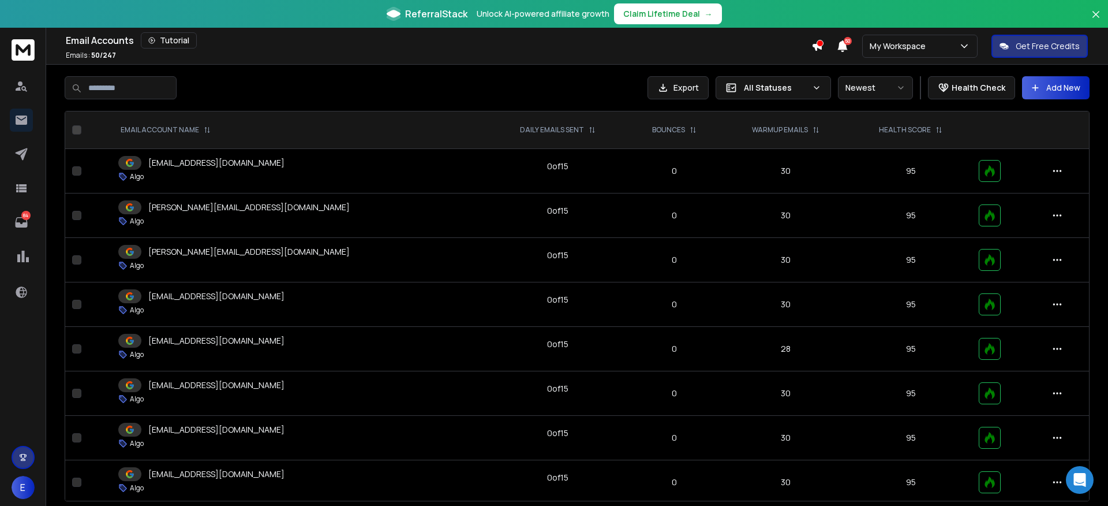
click at [24, 52] on icon at bounding box center [23, 49] width 23 height 21
click at [18, 156] on icon at bounding box center [21, 154] width 14 height 14
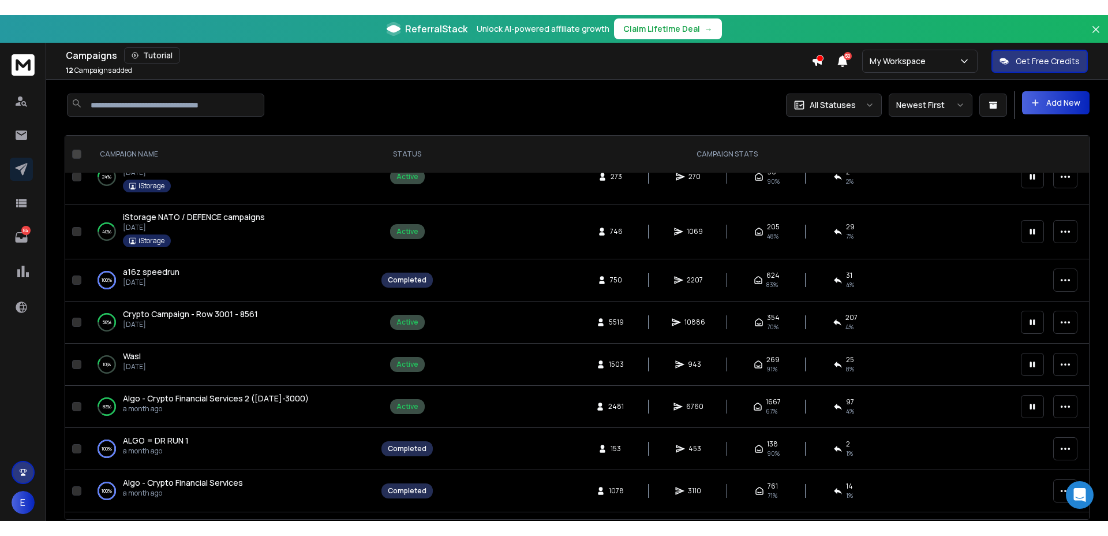
scroll to position [83, 0]
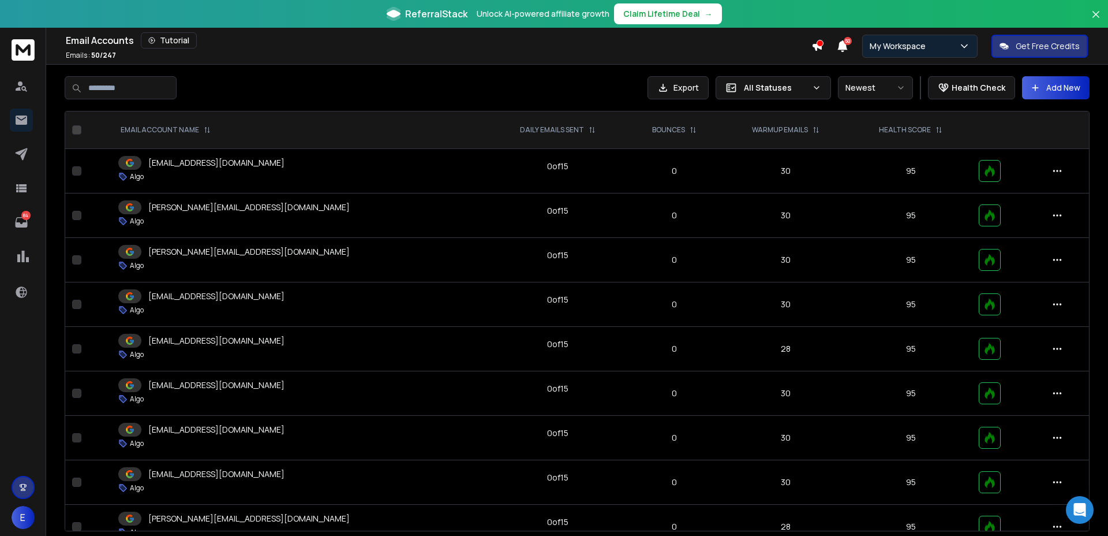
click at [930, 39] on button "My Workspace" at bounding box center [919, 46] width 115 height 23
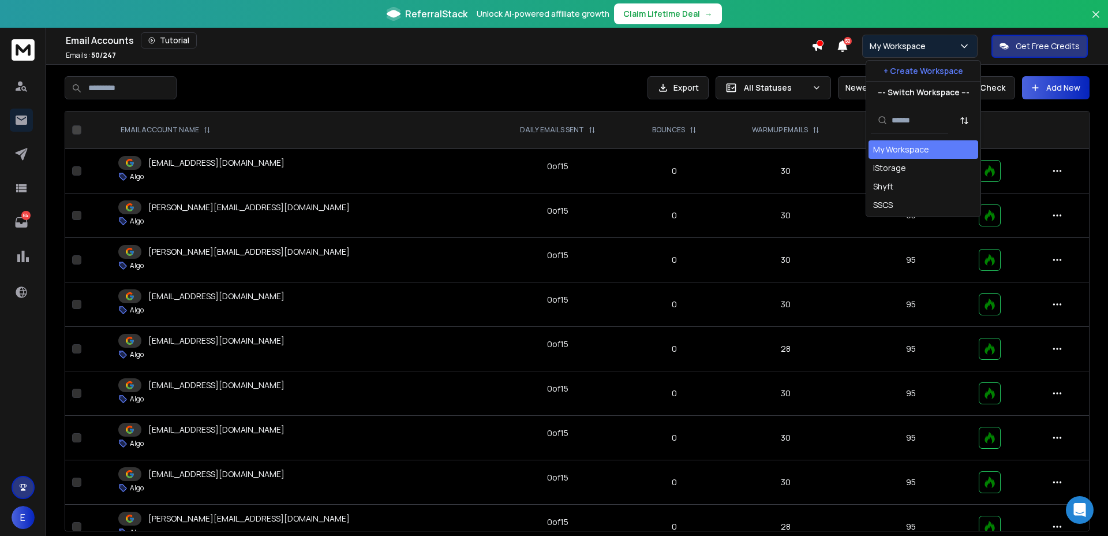
click at [907, 47] on p "My Workspace" at bounding box center [900, 46] width 61 height 12
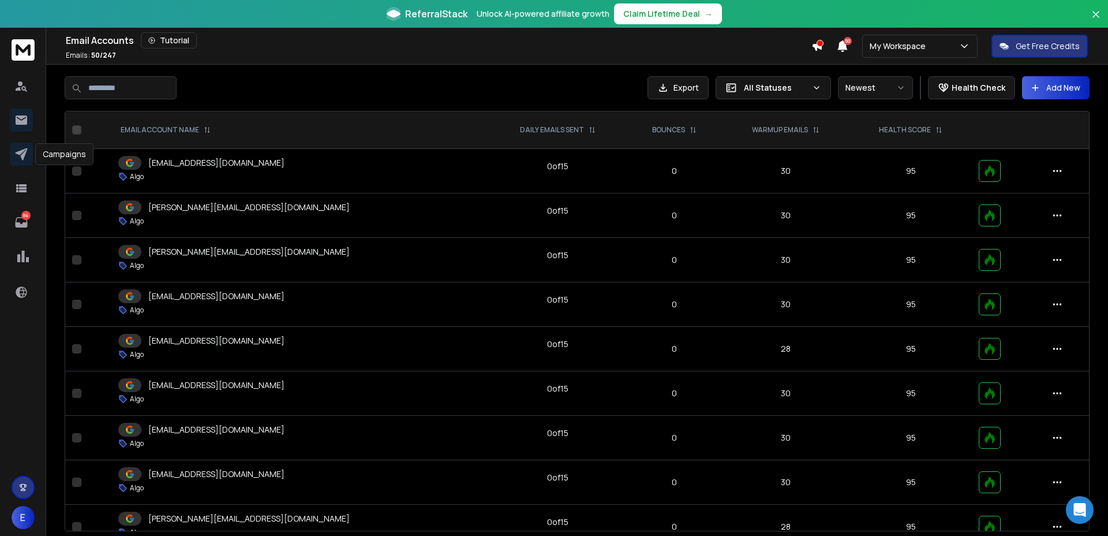
click at [23, 152] on icon at bounding box center [21, 154] width 12 height 12
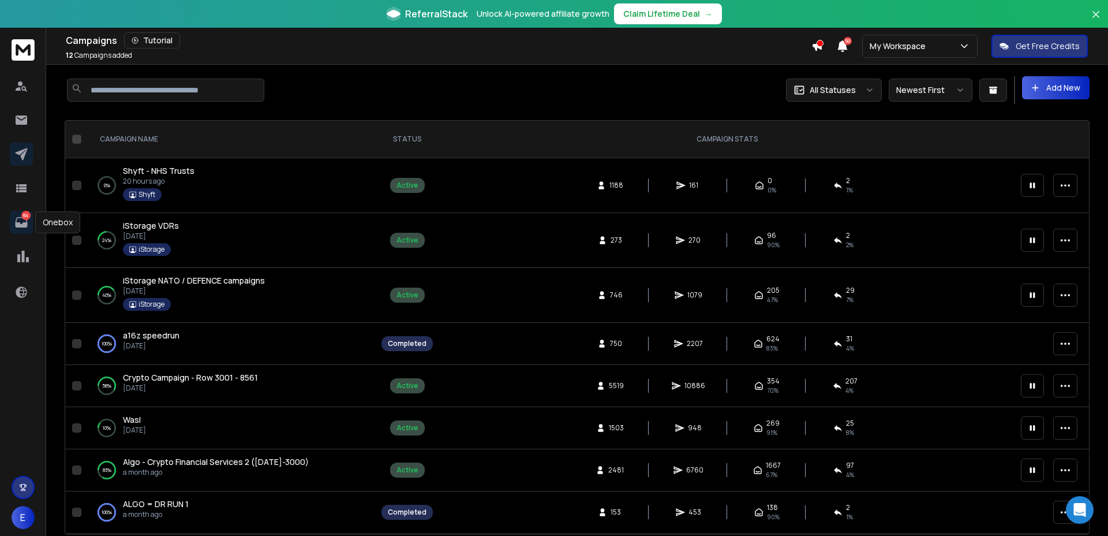
click at [18, 223] on icon at bounding box center [21, 222] width 12 height 10
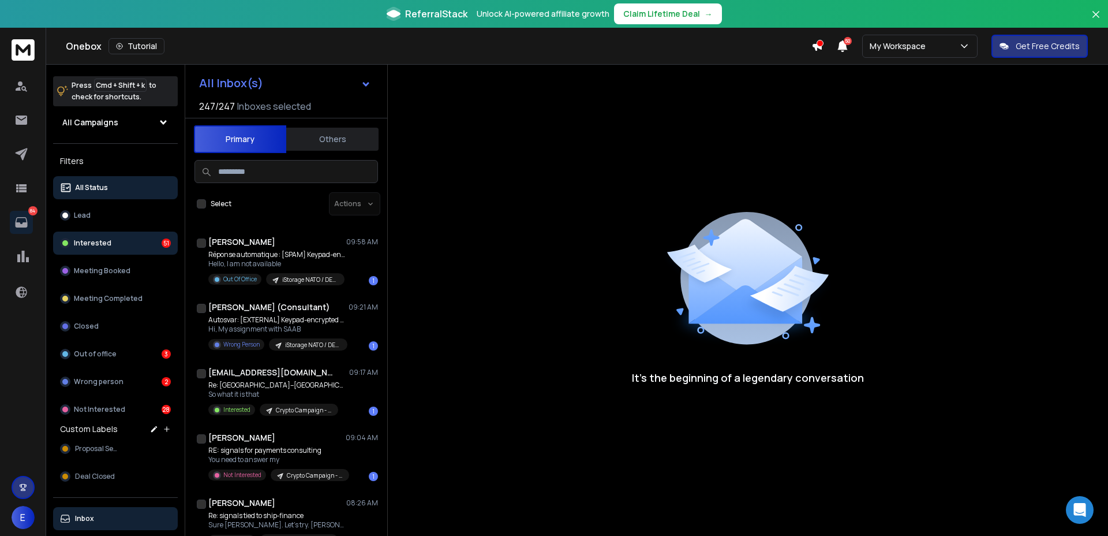
click at [113, 244] on button "Interested 51" at bounding box center [115, 242] width 125 height 23
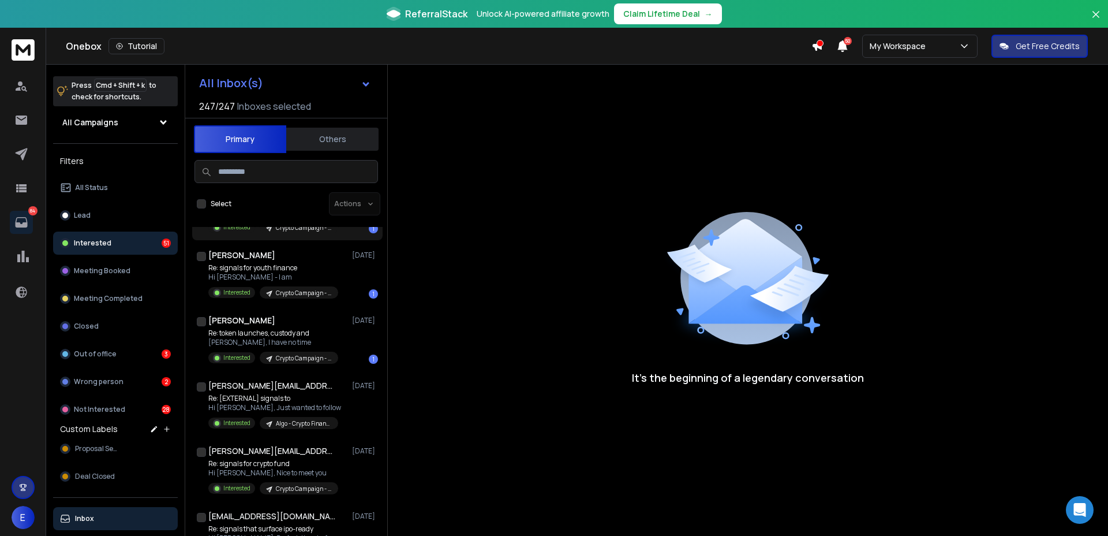
scroll to position [3315, 0]
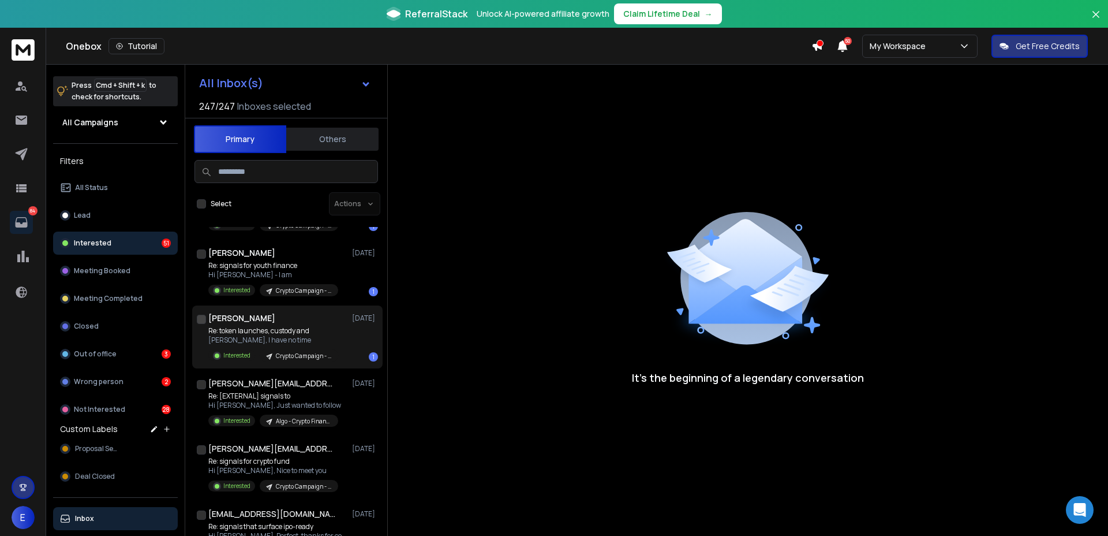
click at [338, 335] on p "[PERSON_NAME], I have no time" at bounding box center [273, 339] width 130 height 9
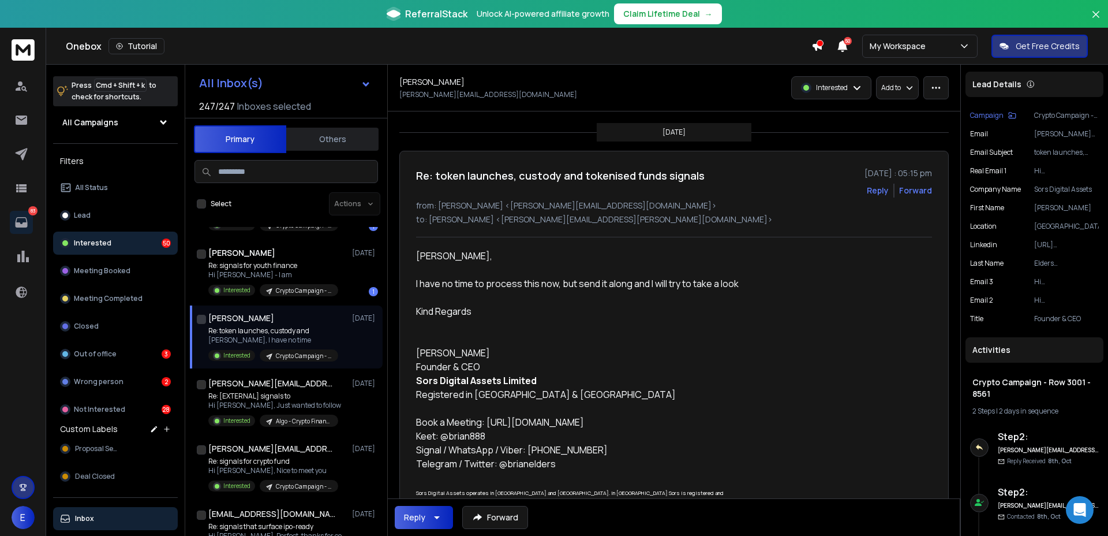
click at [421, 519] on div "Reply" at bounding box center [414, 517] width 21 height 12
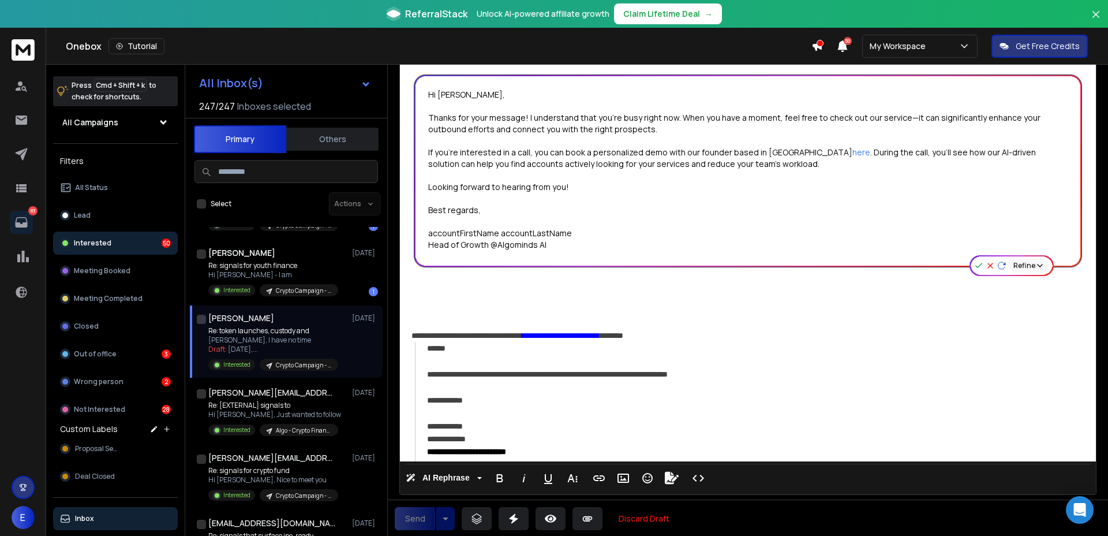
scroll to position [153, 0]
click at [651, 521] on button "Discard Draft" at bounding box center [643, 518] width 69 height 23
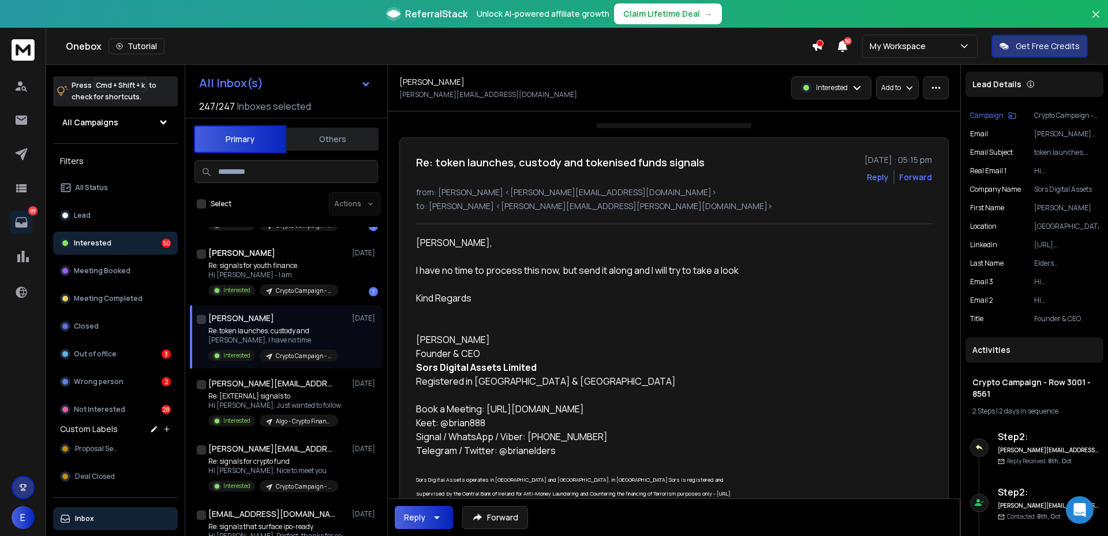
scroll to position [14, 0]
drag, startPoint x: 514, startPoint y: 191, endPoint x: 596, endPoint y: 188, distance: 81.4
click at [596, 188] on p "from: Brian Elders <brian@sorsdigitalassets.com>" at bounding box center [674, 192] width 516 height 12
copy p "sorsdigitalassets.com"
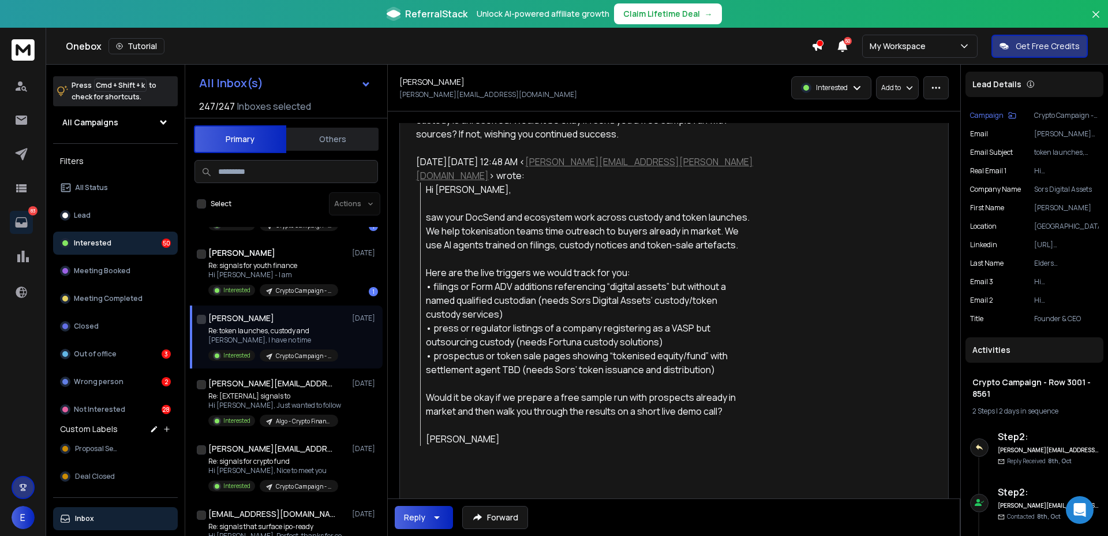
scroll to position [553, 0]
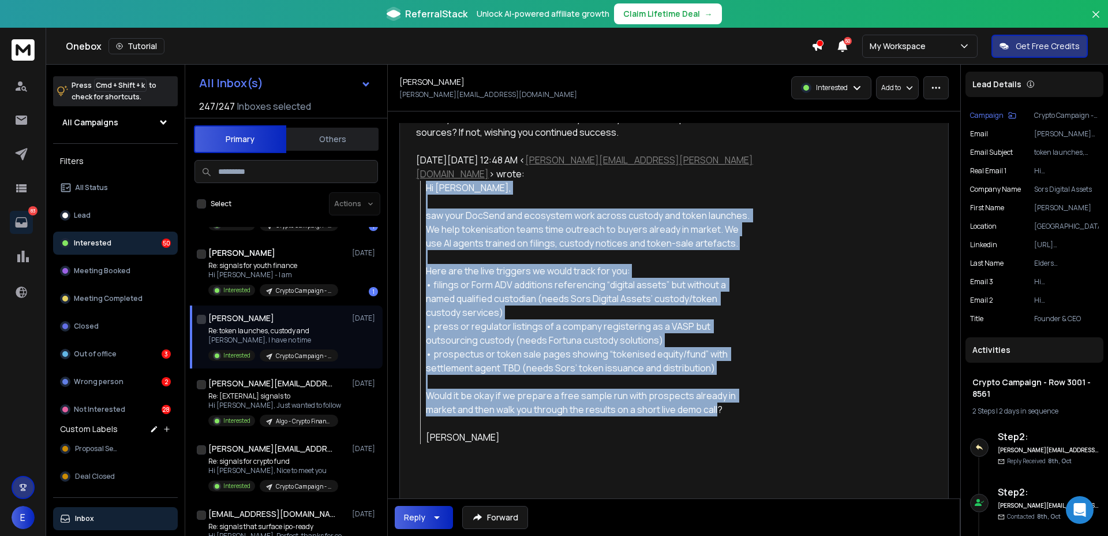
drag, startPoint x: 427, startPoint y: 186, endPoint x: 465, endPoint y: 434, distance: 251.1
click at [465, 434] on div "Hi [PERSON_NAME], saw your DocSend and ecosystem work across custody and token …" at bounding box center [589, 312] width 327 height 263
copy div "Hi Brian, saw your DocSend and ecosystem work across custody and token launches…"
click at [785, 261] on div "Re: token launches, custody and tokenised funds signals [DATE] : 05:15 pm Reply…" at bounding box center [674, 54] width 516 height 880
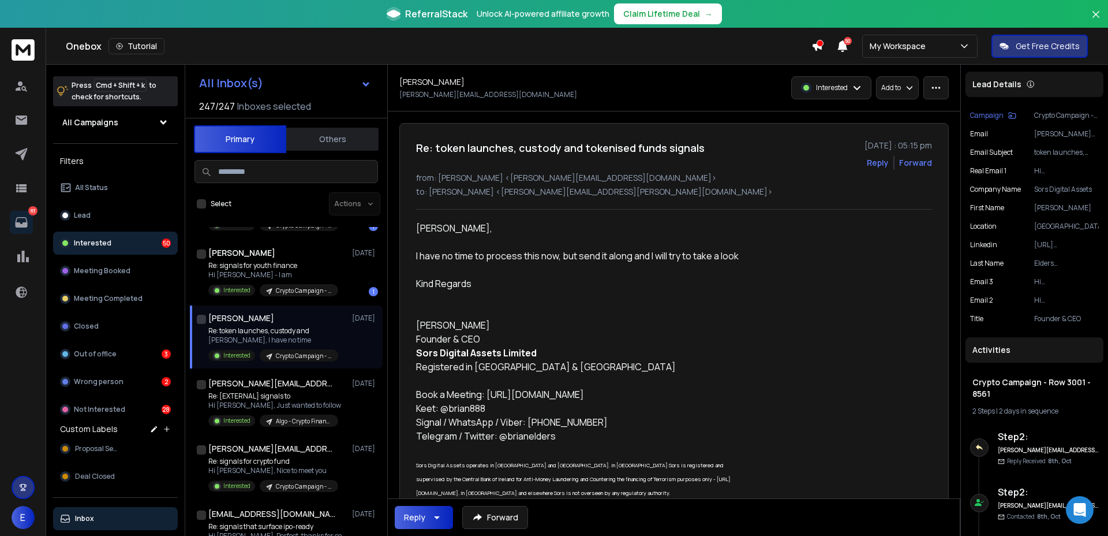
scroll to position [0, 0]
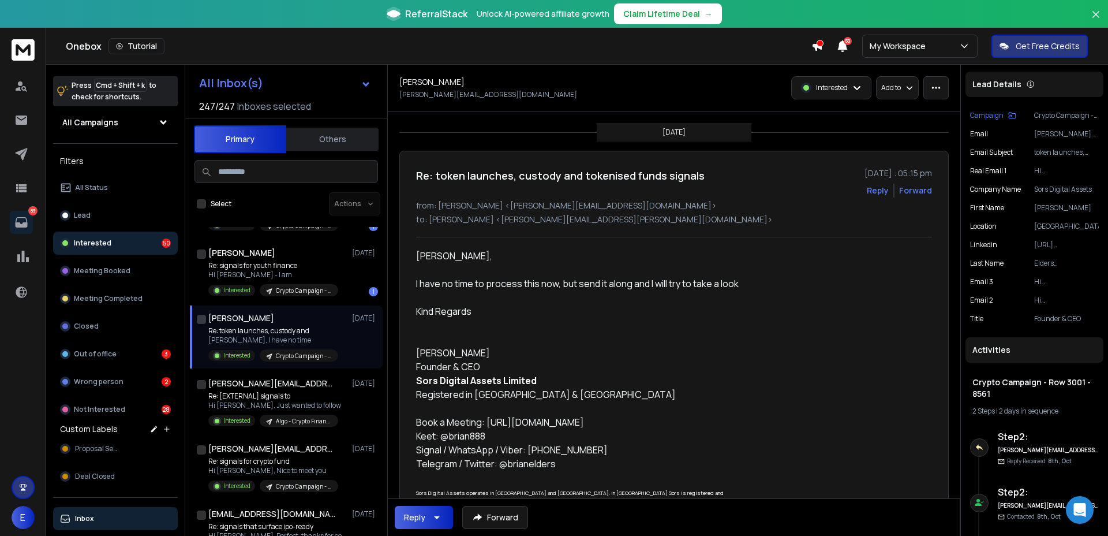
click at [421, 519] on div "Reply" at bounding box center [414, 517] width 21 height 12
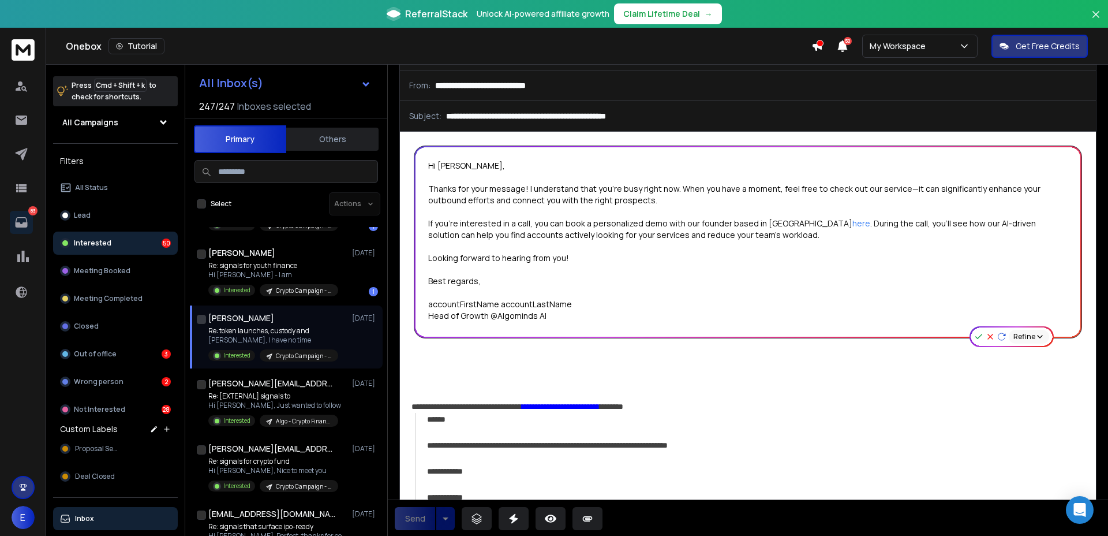
scroll to position [68, 0]
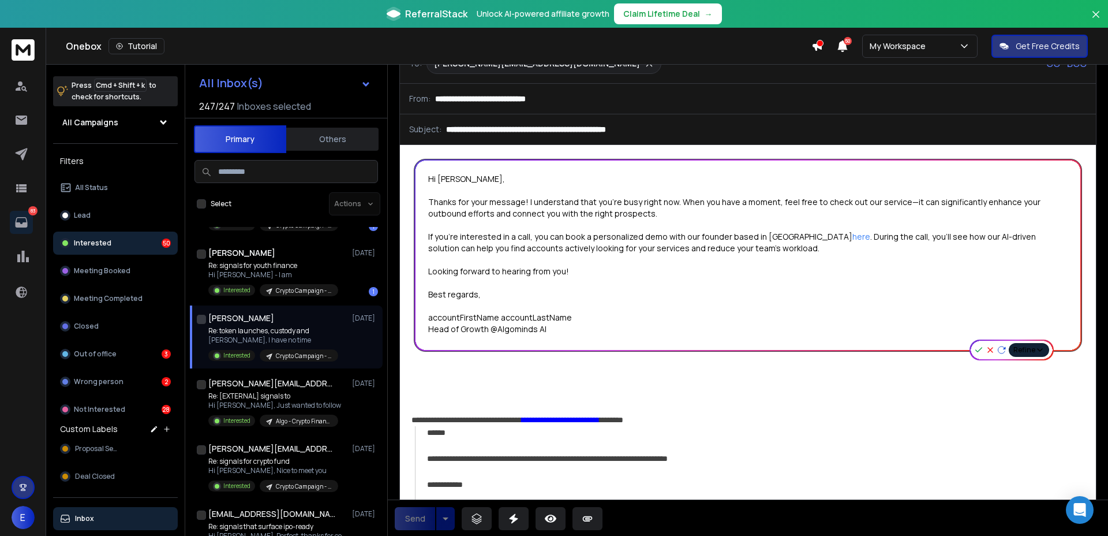
click at [1026, 349] on button "Refine" at bounding box center [1029, 350] width 40 height 14
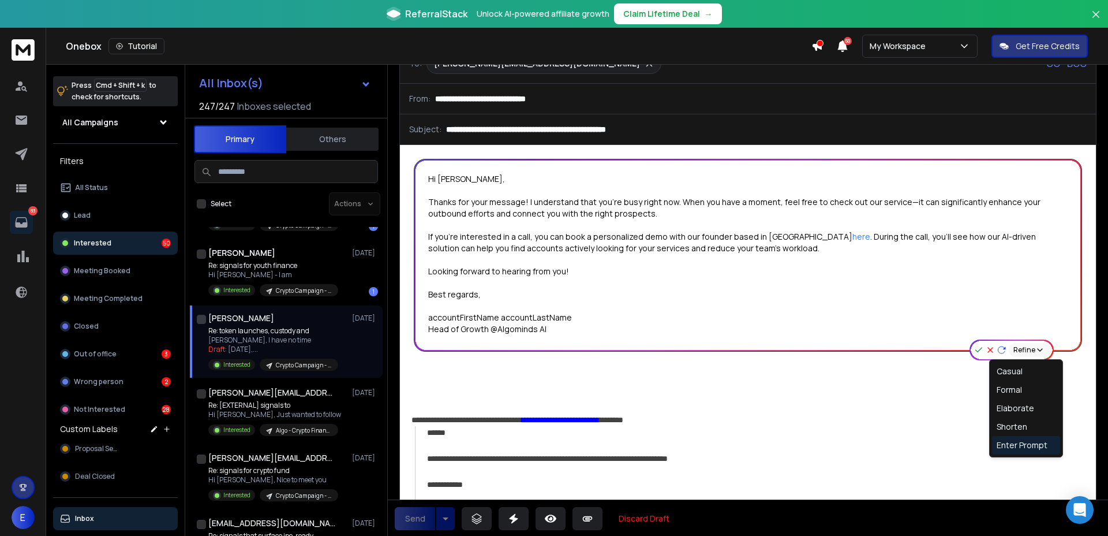
click at [1020, 446] on div "Enter Prompt" at bounding box center [1026, 445] width 68 height 18
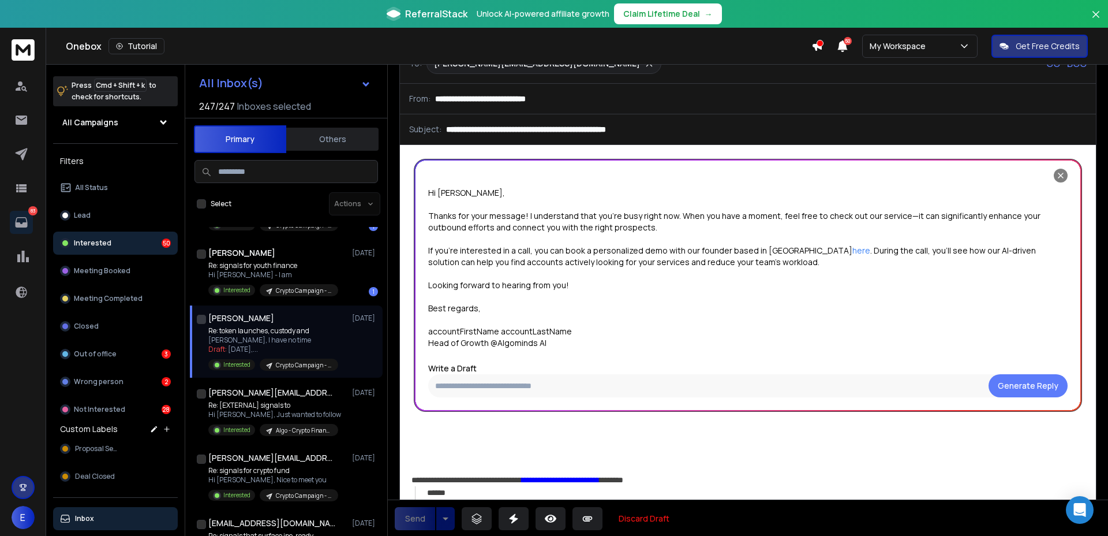
click at [493, 384] on input "text" at bounding box center [747, 385] width 639 height 23
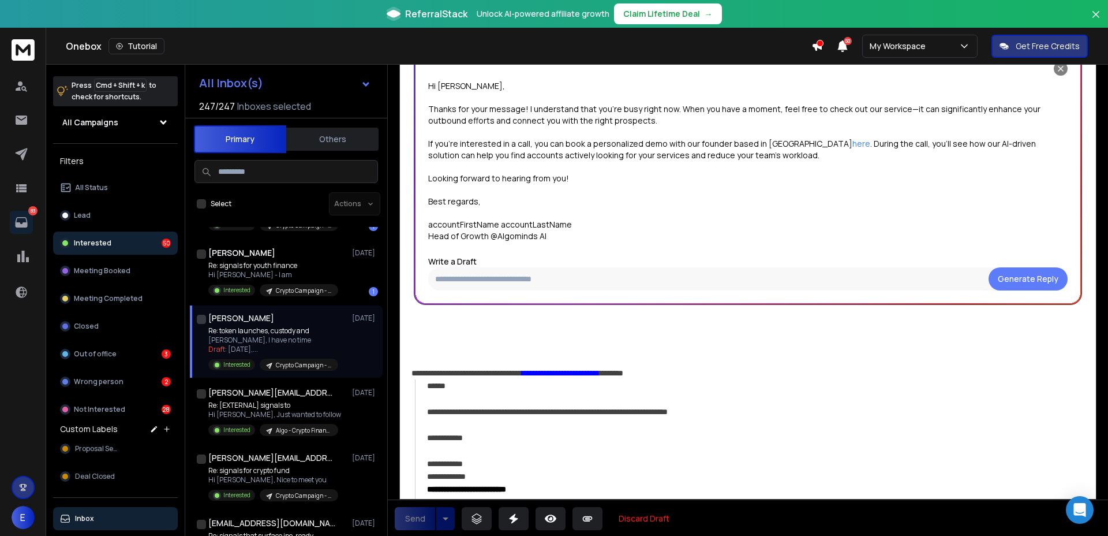
scroll to position [5, 0]
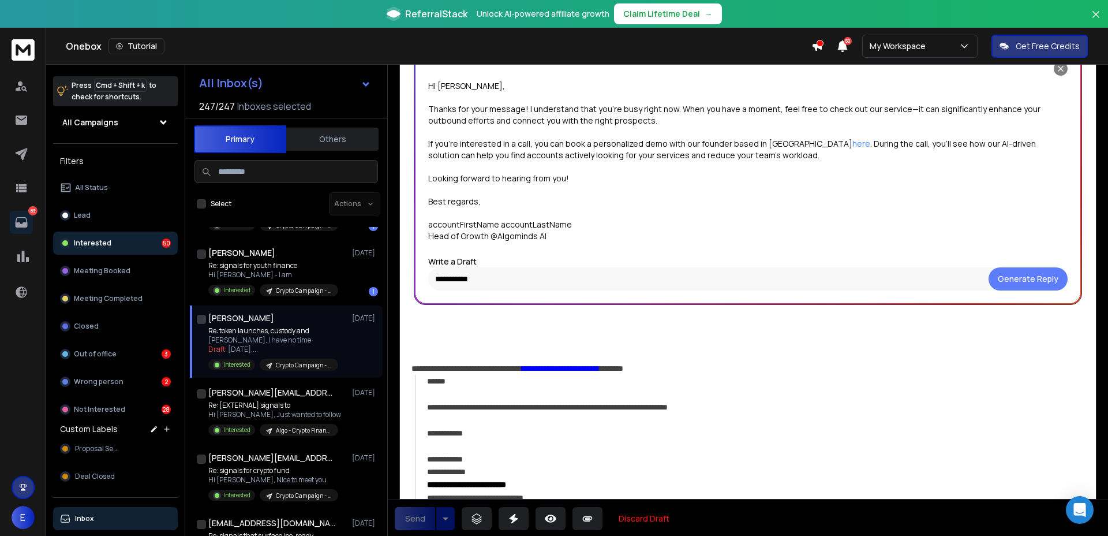
type input "**********"
click at [538, 279] on input "**********" at bounding box center [747, 278] width 639 height 23
paste input "**********"
click at [944, 279] on input "**********" at bounding box center [747, 278] width 639 height 23
paste input "**********"
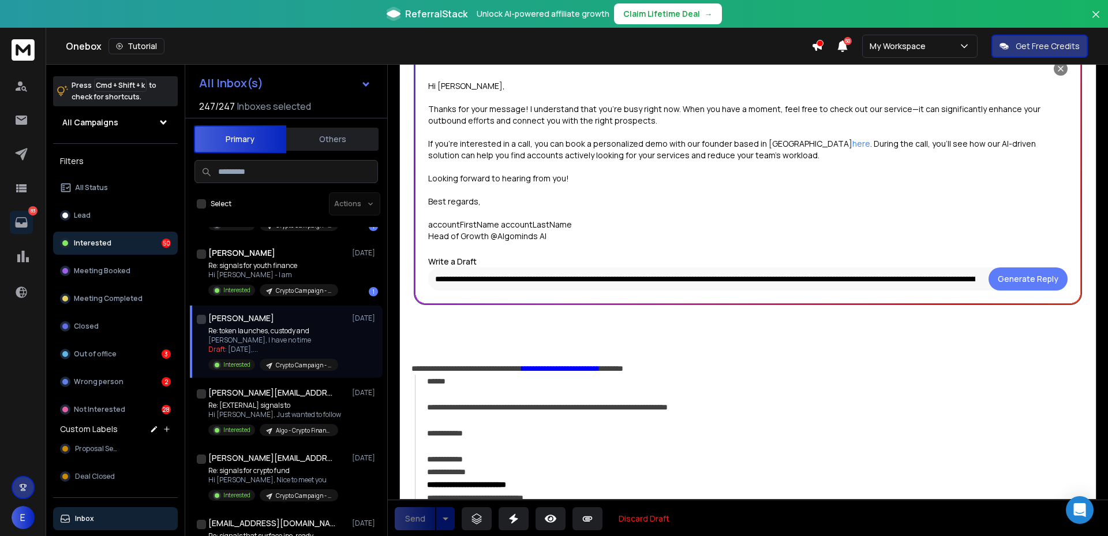
scroll to position [0, 169]
type input "**********"
click at [1022, 278] on button "Generate Reply" at bounding box center [1028, 278] width 79 height 23
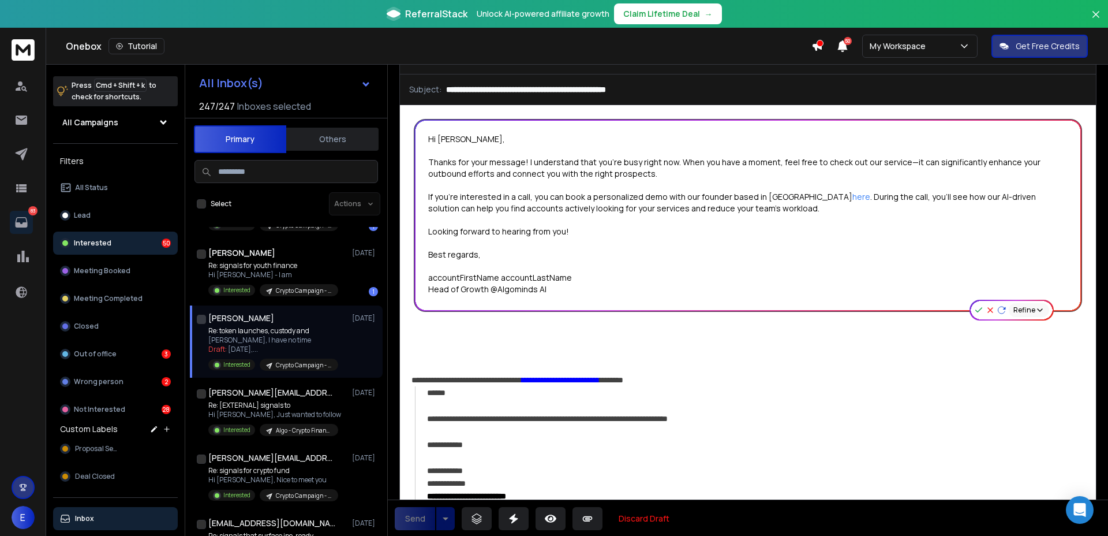
scroll to position [107, 0]
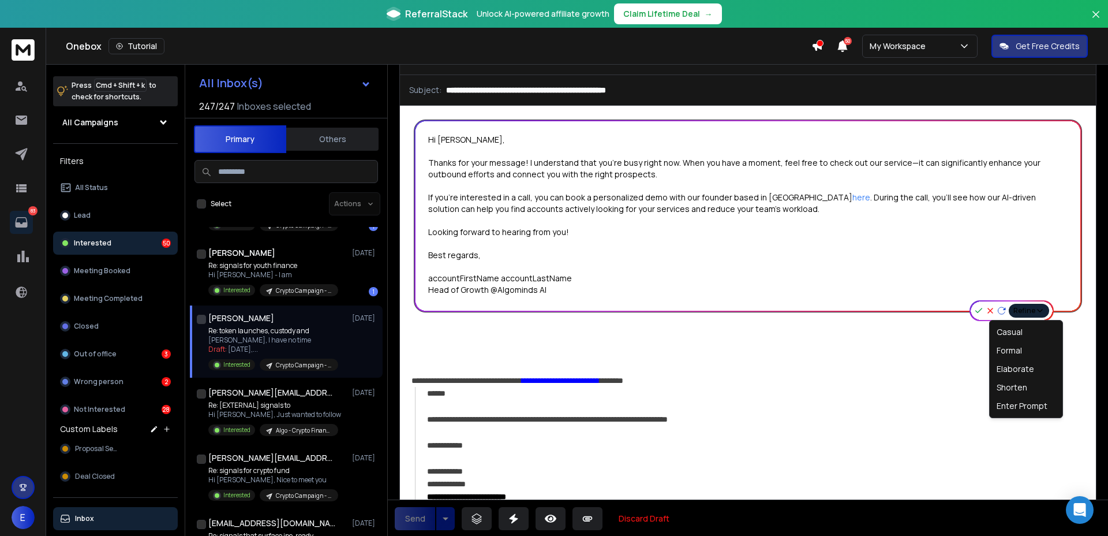
click at [1019, 311] on button "Refine" at bounding box center [1029, 311] width 40 height 14
click at [1013, 405] on div "Enter Prompt" at bounding box center [1026, 406] width 68 height 18
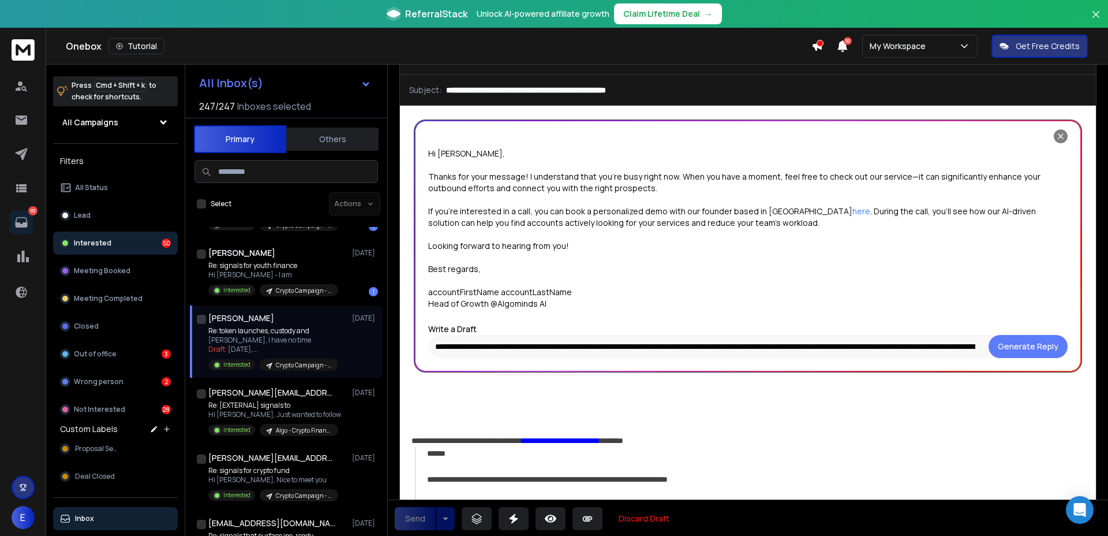
click at [726, 347] on input "**********" at bounding box center [747, 346] width 639 height 23
type input "**********"
click at [1016, 343] on button "Generate Reply" at bounding box center [1028, 346] width 79 height 23
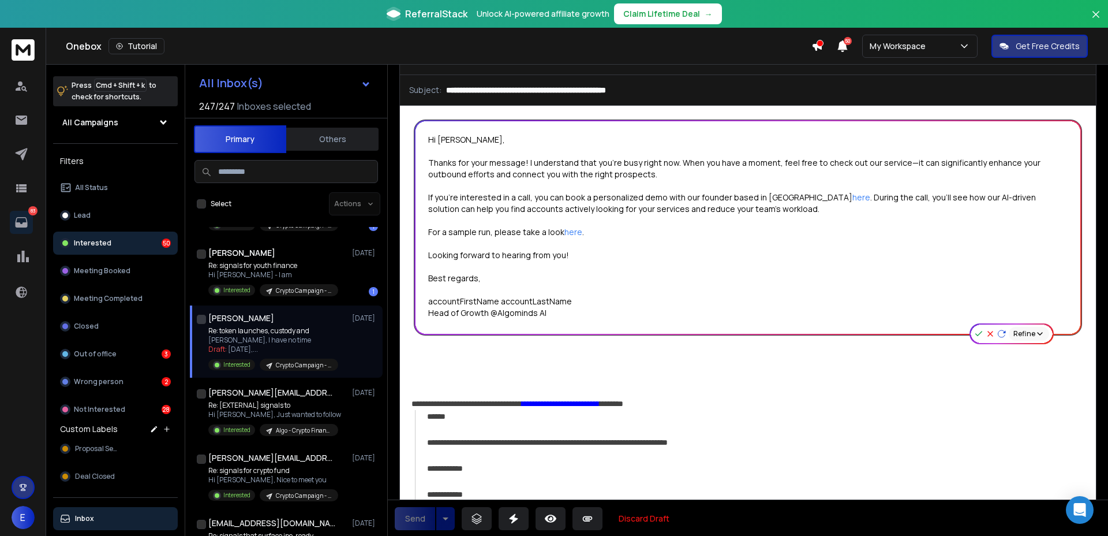
click at [571, 229] on link "here" at bounding box center [573, 231] width 18 height 11
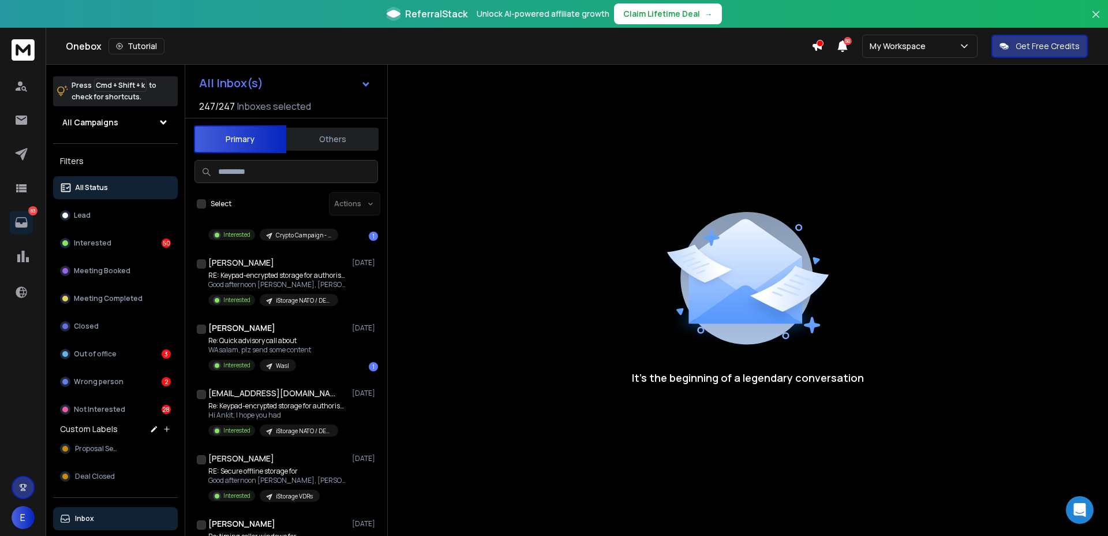
scroll to position [708, 0]
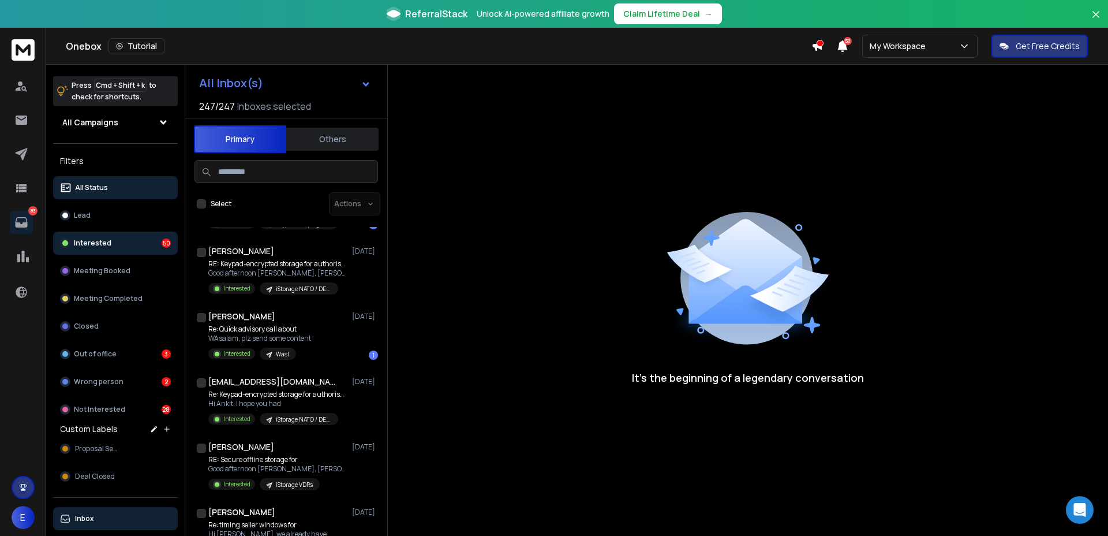
click at [96, 247] on p "Interested" at bounding box center [93, 242] width 38 height 9
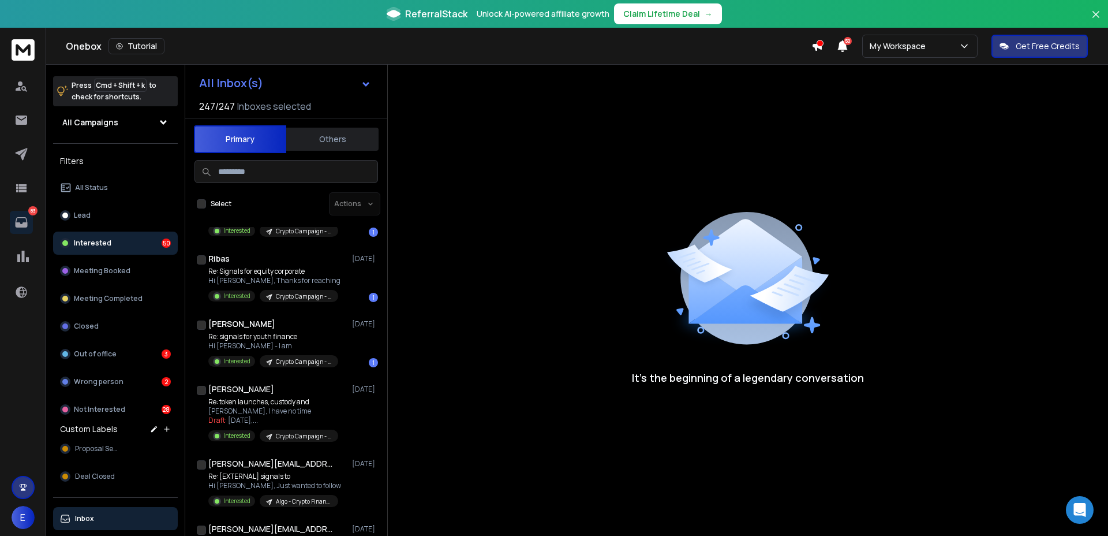
scroll to position [3262, 0]
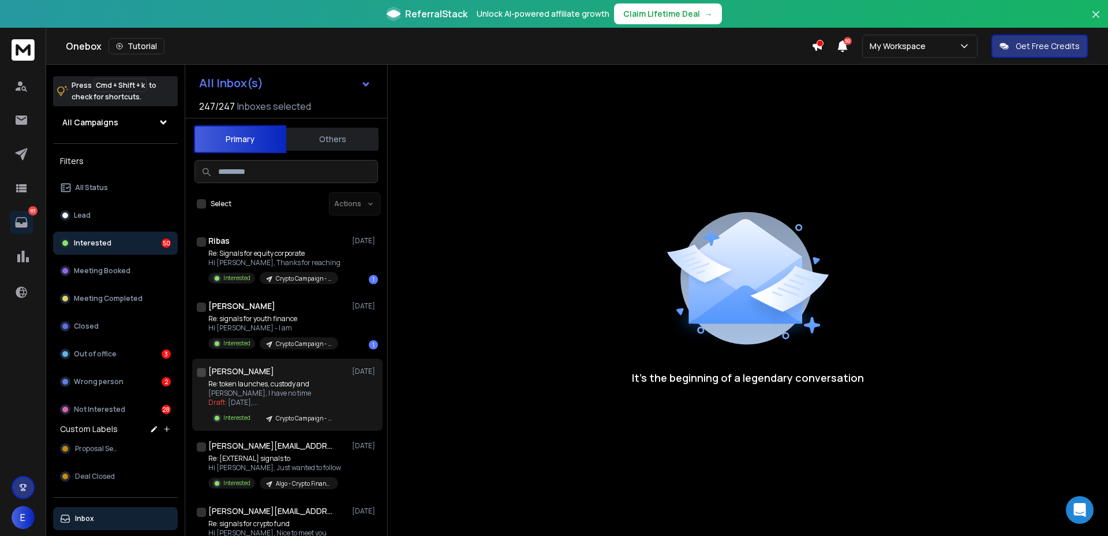
click at [309, 391] on p "[PERSON_NAME], I have no time" at bounding box center [273, 392] width 130 height 9
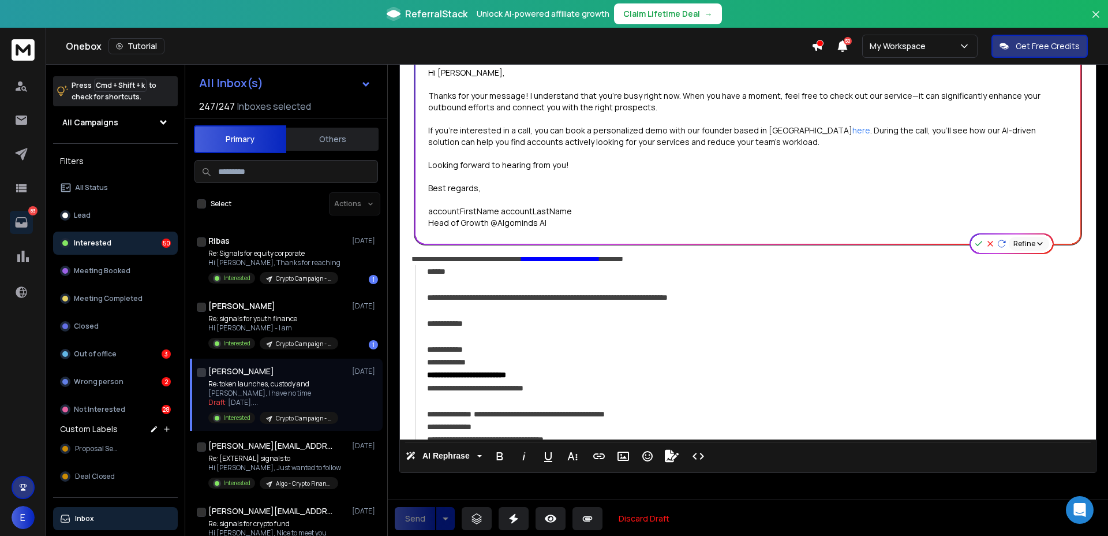
scroll to position [31, 0]
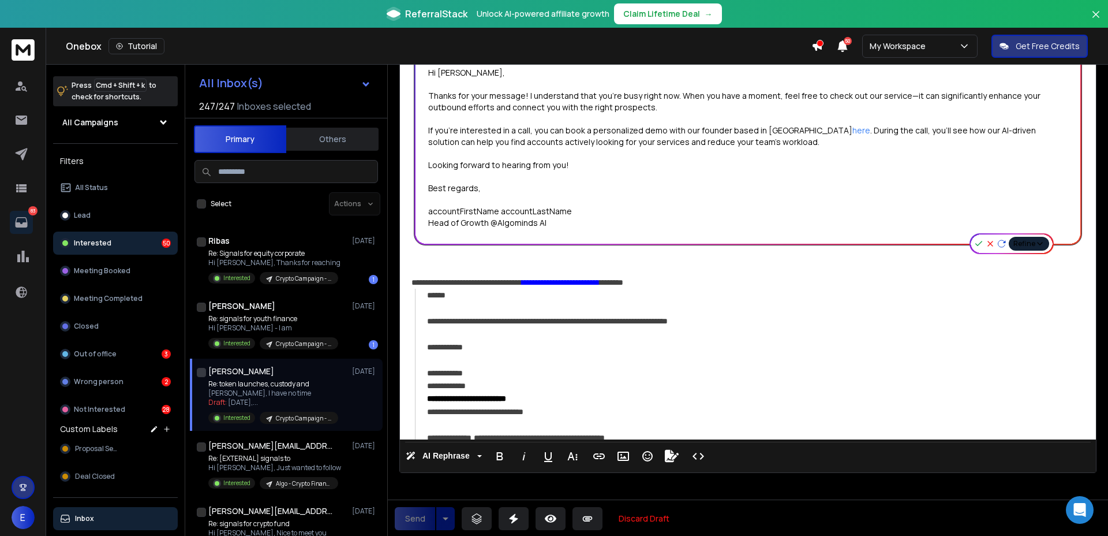
click at [1035, 242] on icon "button" at bounding box center [1039, 243] width 9 height 9
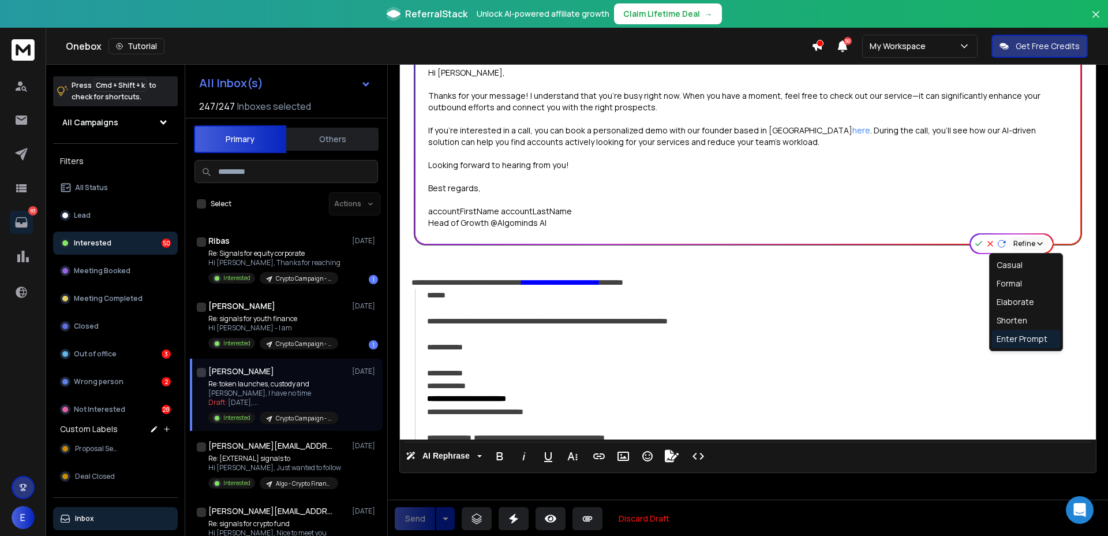
click at [1011, 343] on div "Enter Prompt" at bounding box center [1026, 339] width 68 height 18
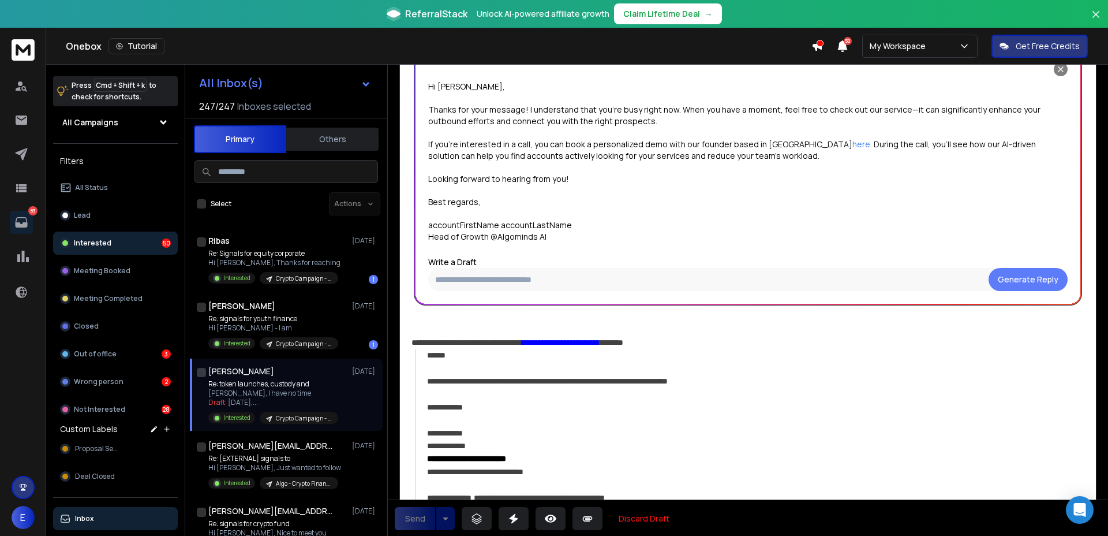
click at [470, 286] on input "text" at bounding box center [747, 279] width 639 height 23
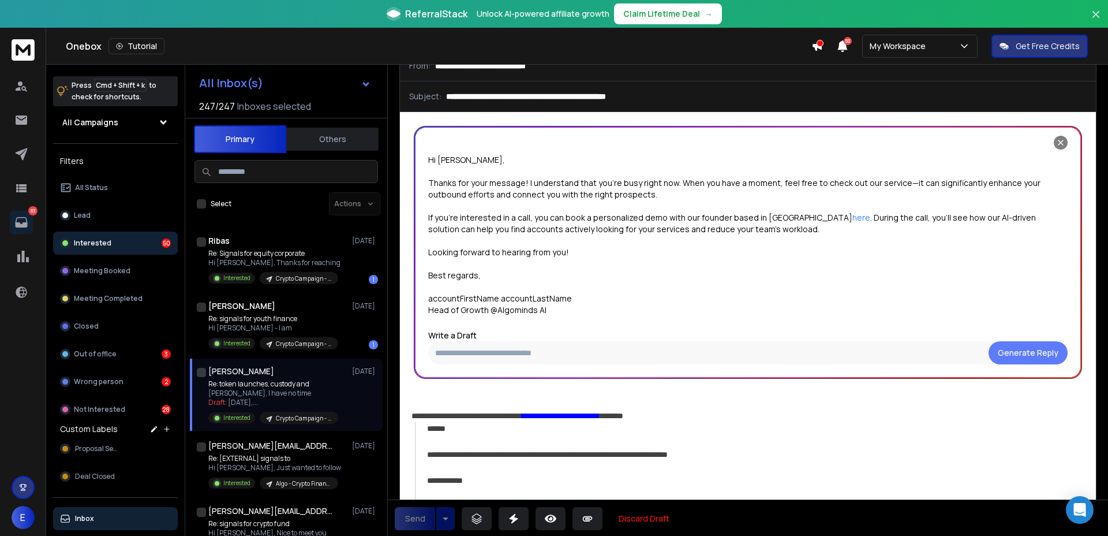
click at [1066, 139] on div "Hi [PERSON_NAME], Thanks for your message! I understand that you're busy right …" at bounding box center [748, 252] width 668 height 253
click at [1058, 140] on icon at bounding box center [1060, 142] width 9 height 9
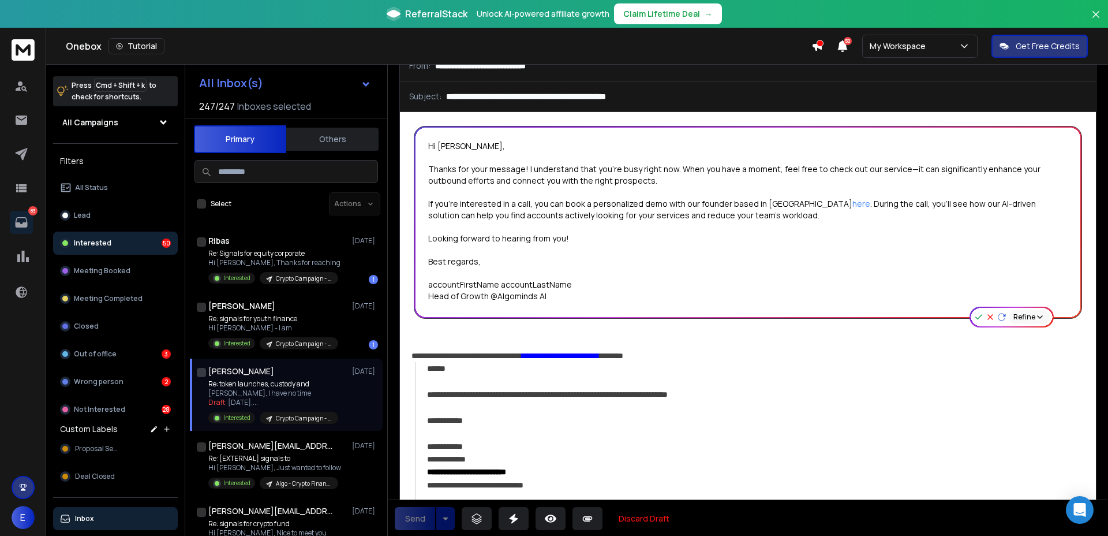
click at [991, 320] on icon at bounding box center [990, 316] width 9 height 9
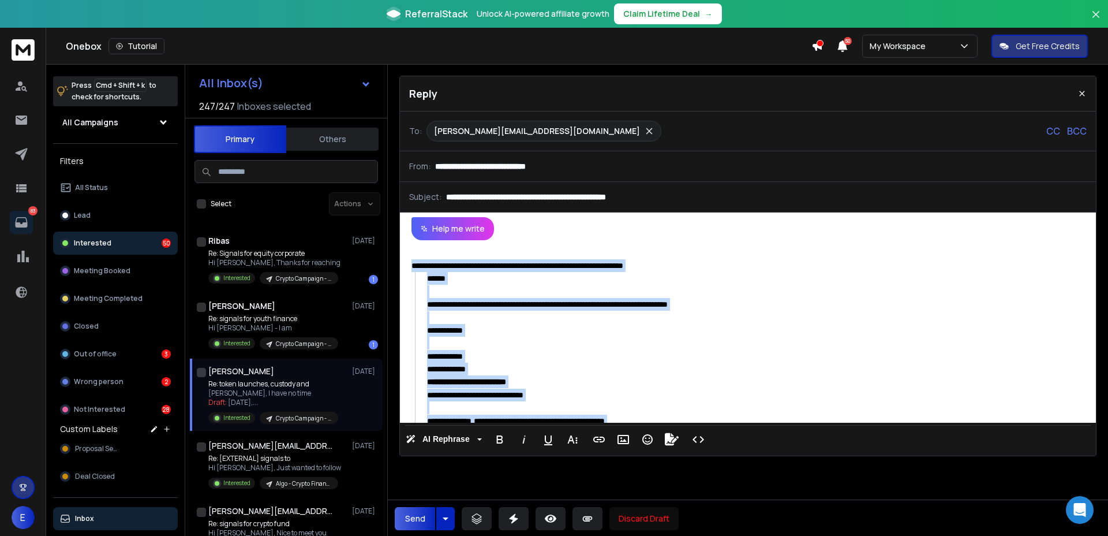
scroll to position [319, 0]
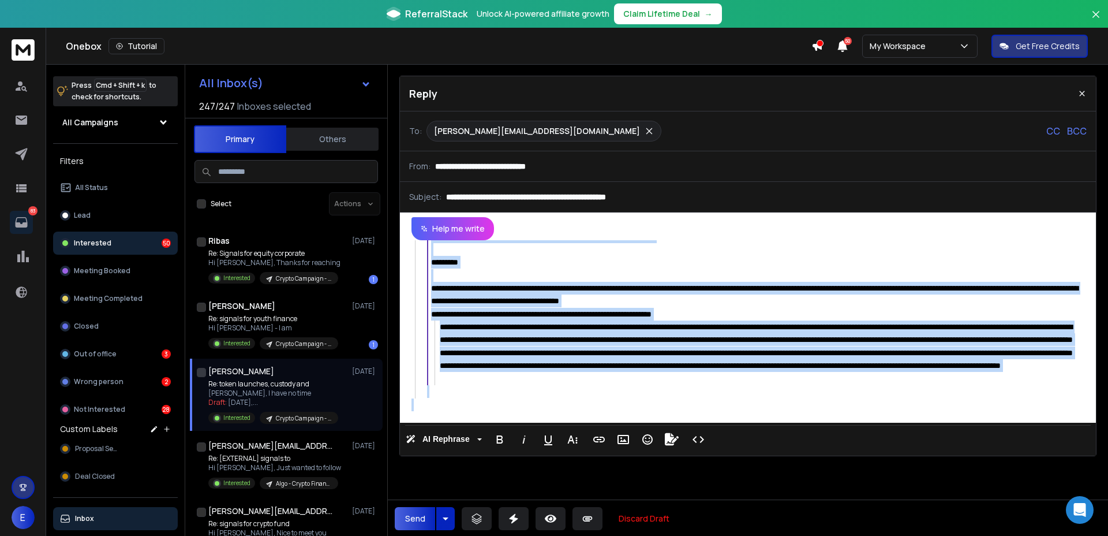
drag, startPoint x: 410, startPoint y: 265, endPoint x: 878, endPoint y: 406, distance: 489.4
click at [878, 407] on div "**********" at bounding box center [746, 331] width 693 height 182
copy div "**********"
click at [534, 325] on div "**********" at bounding box center [761, 352] width 643 height 65
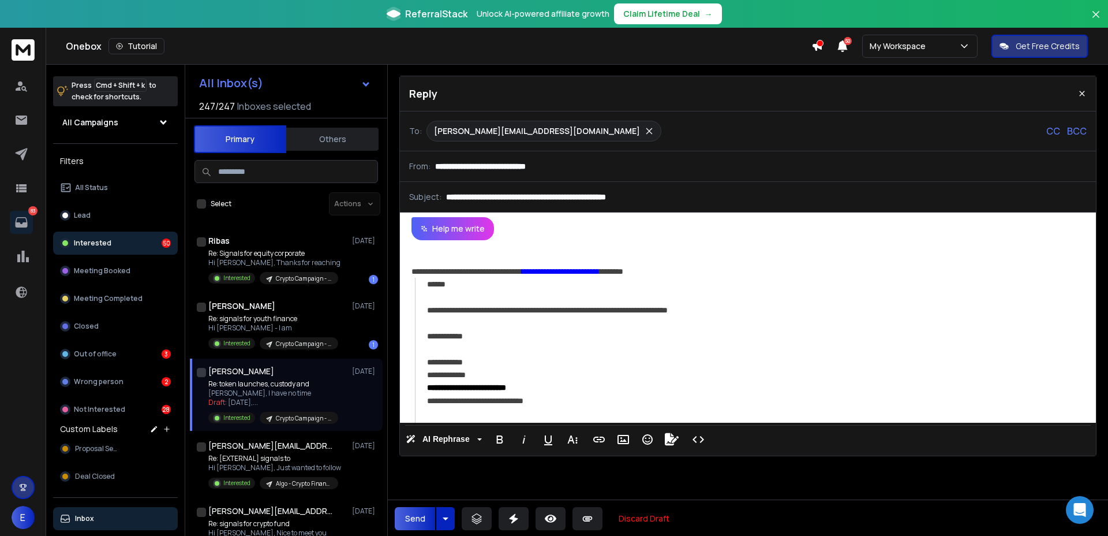
scroll to position [0, 0]
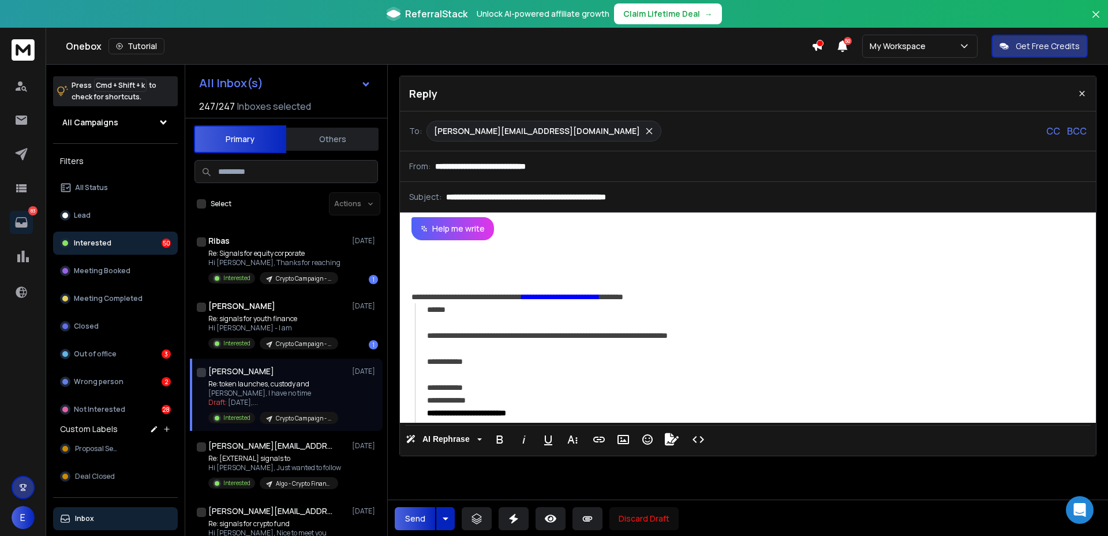
click at [641, 518] on button "Discard Draft" at bounding box center [643, 518] width 69 height 23
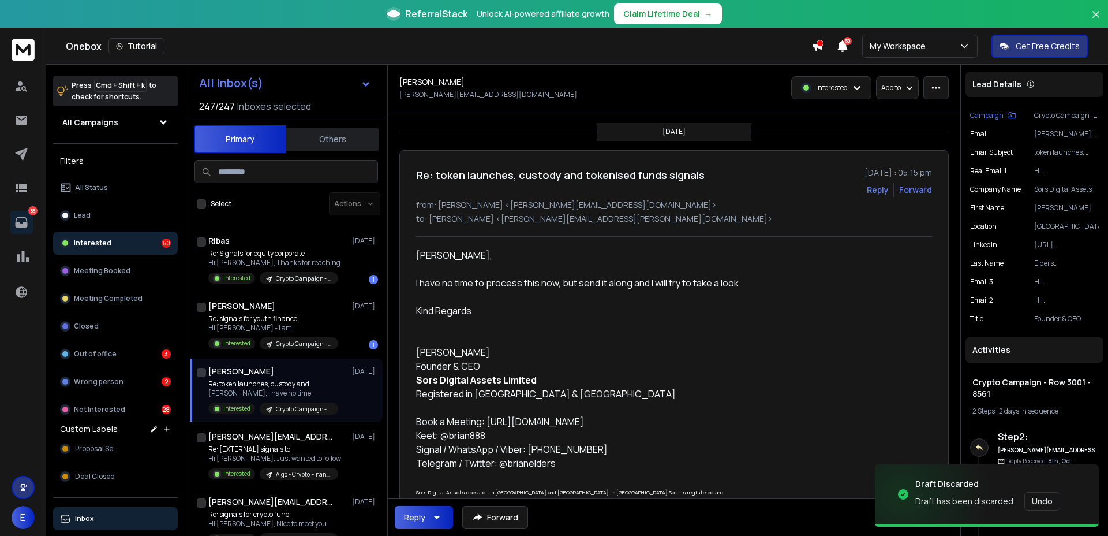
scroll to position [3240, 0]
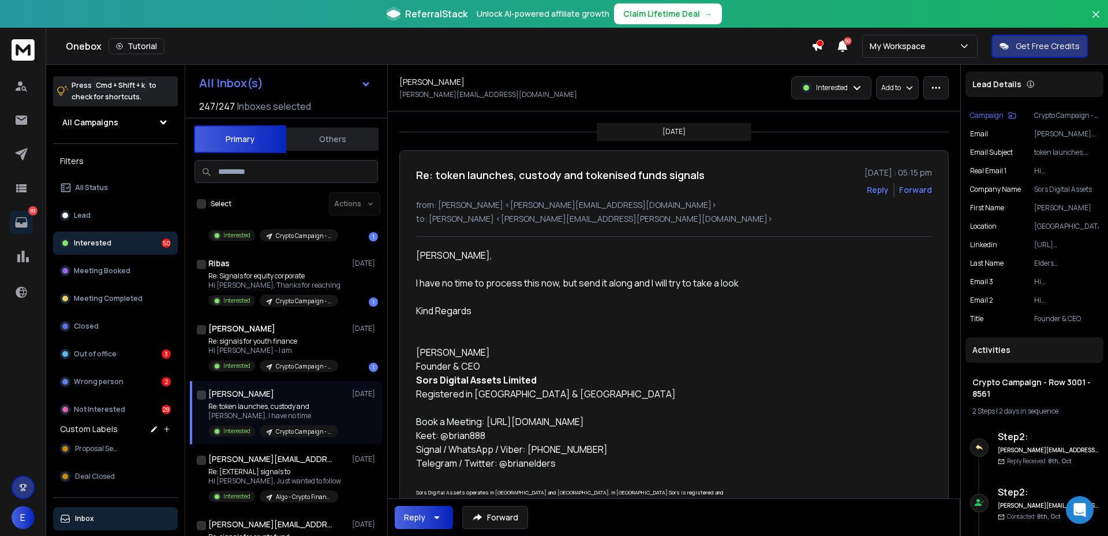
click at [931, 86] on icon "button" at bounding box center [936, 88] width 10 height 10
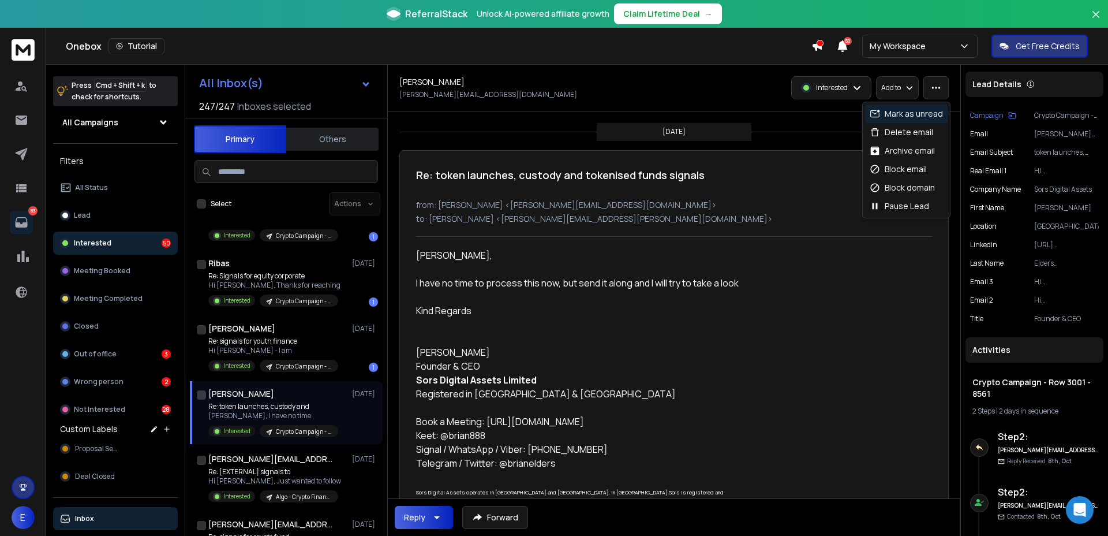
click at [908, 112] on div "Mark as unread" at bounding box center [906, 114] width 73 height 12
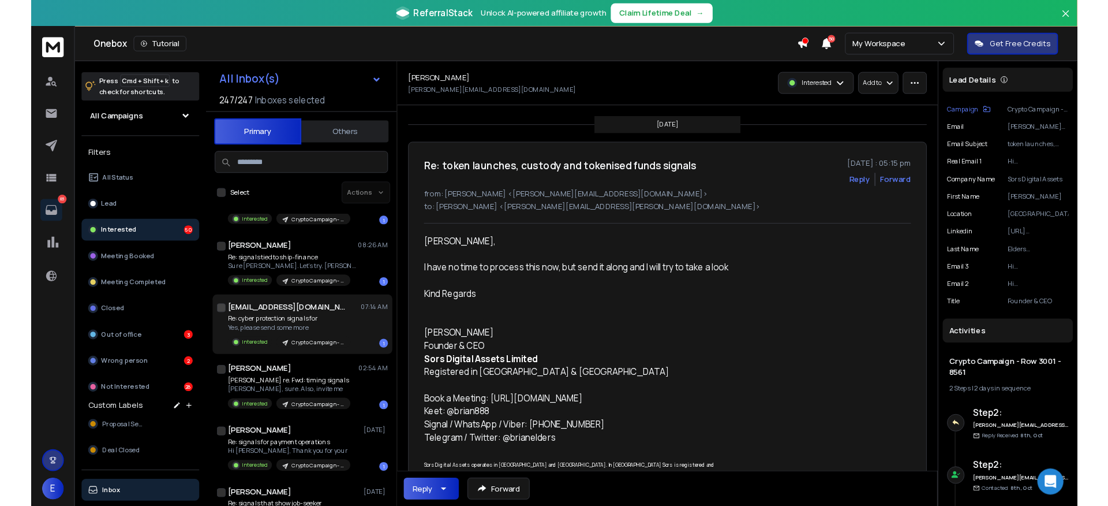
scroll to position [0, 0]
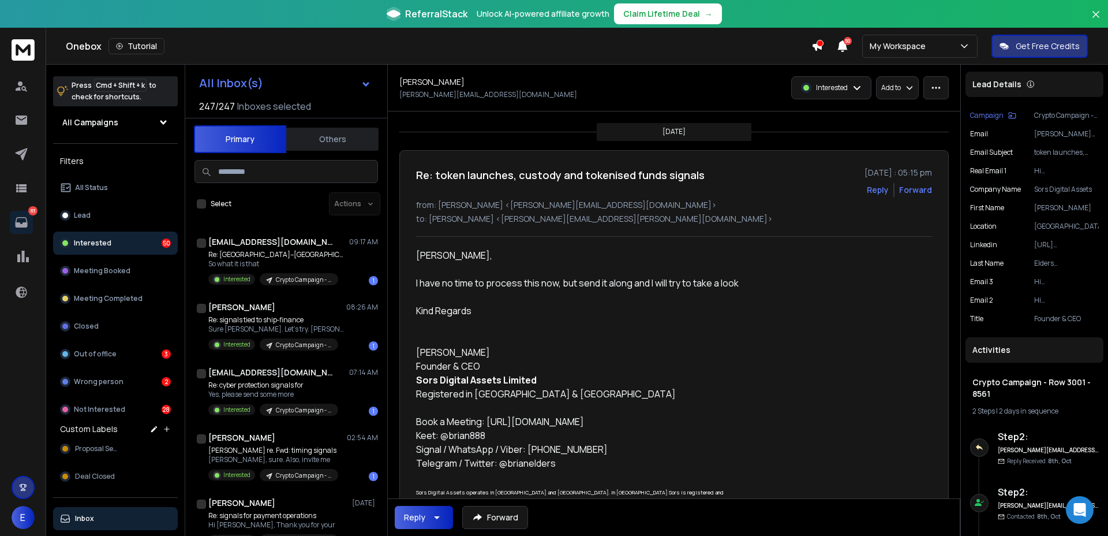
click at [836, 89] on p "Interested" at bounding box center [832, 87] width 32 height 9
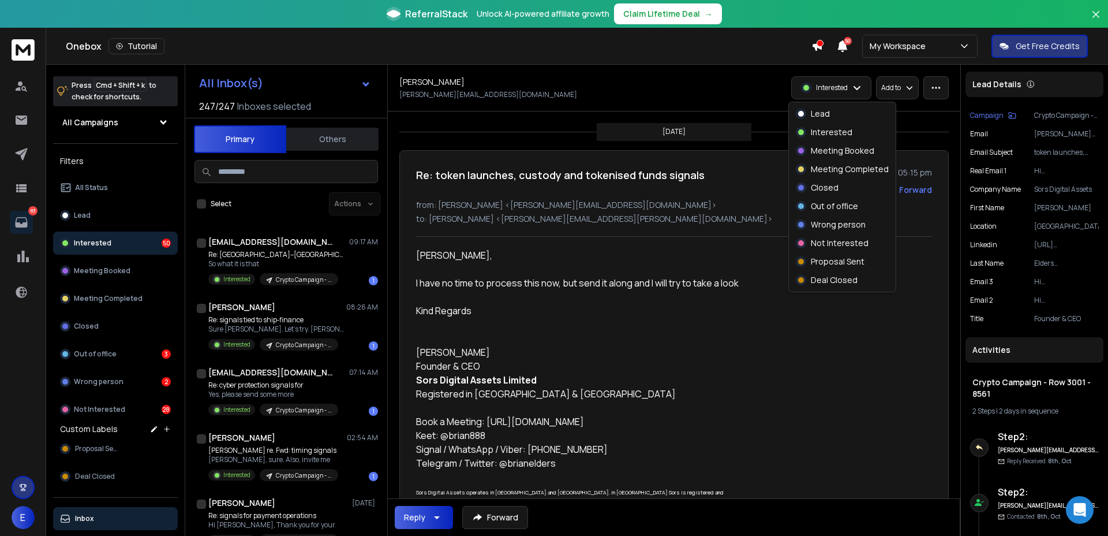
click at [856, 87] on icon at bounding box center [856, 87] width 9 height 9
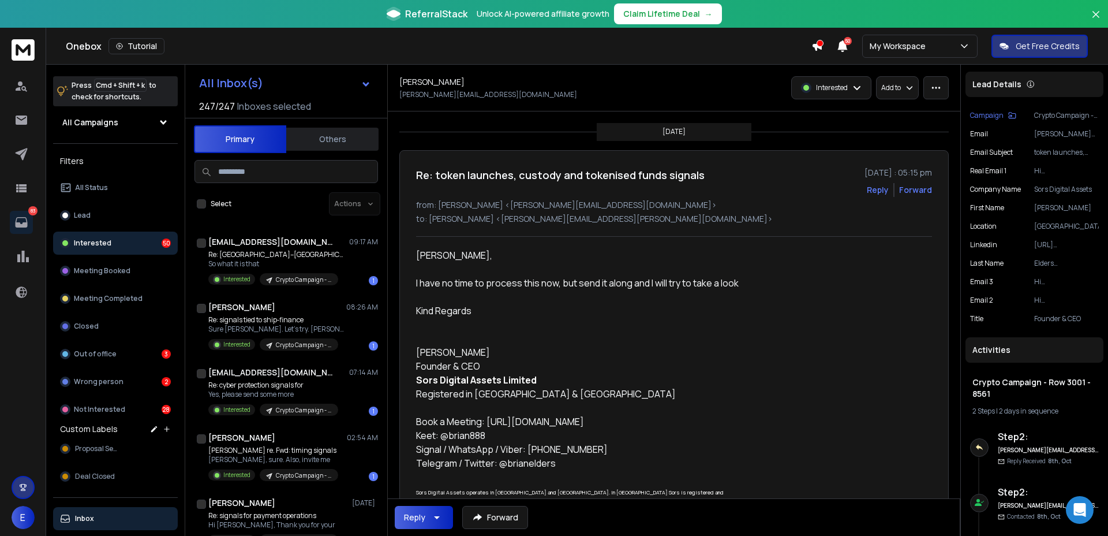
click at [856, 87] on icon at bounding box center [856, 87] width 9 height 9
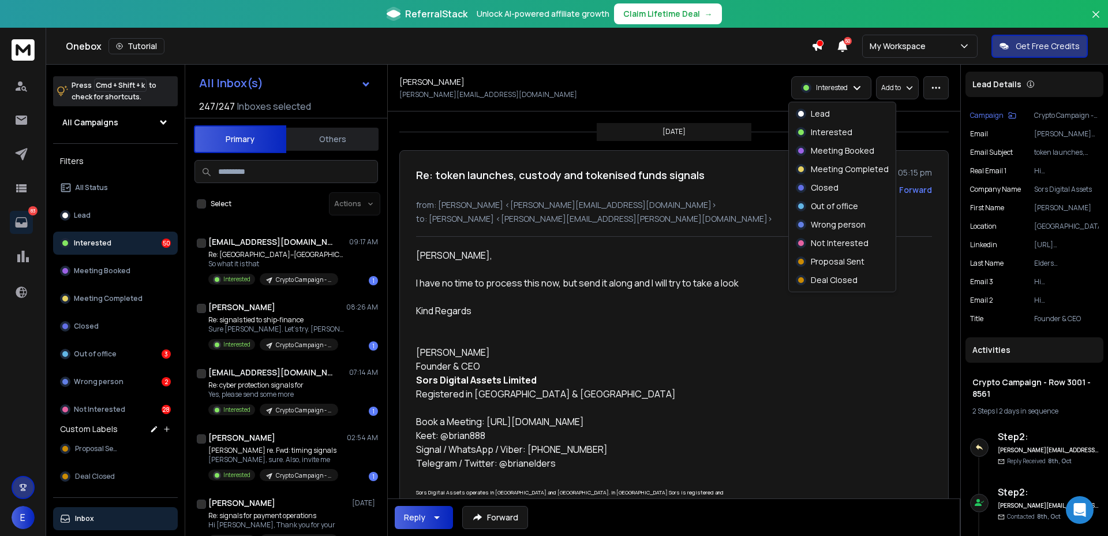
click at [856, 87] on icon at bounding box center [856, 87] width 9 height 9
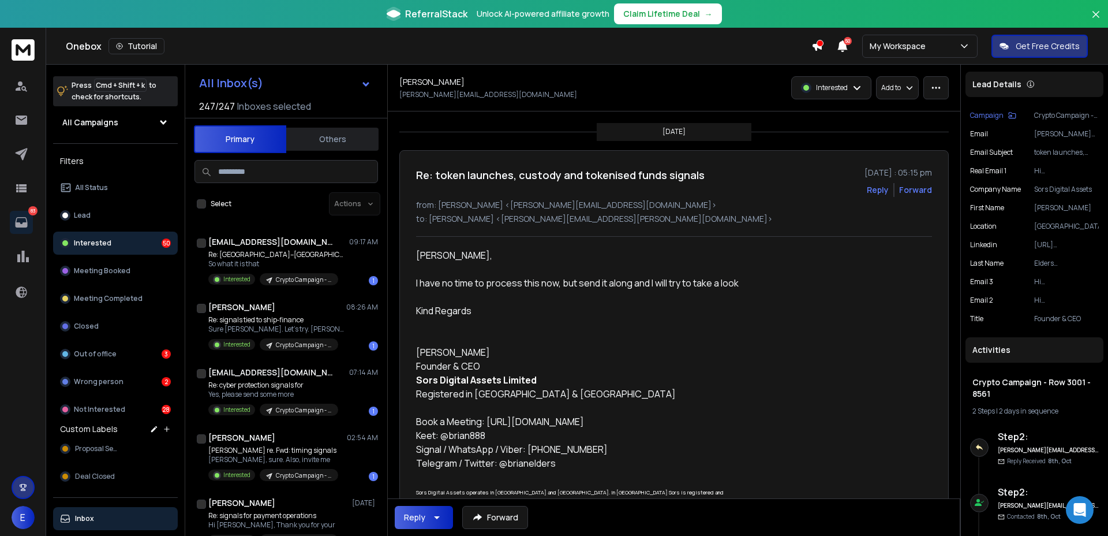
click at [856, 87] on icon at bounding box center [856, 87] width 9 height 9
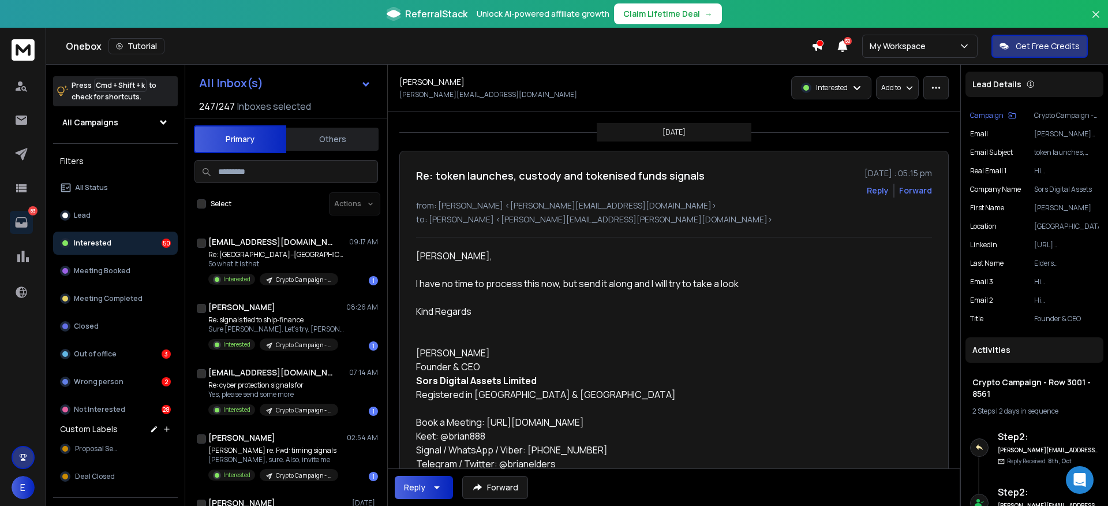
click at [857, 86] on icon at bounding box center [856, 87] width 9 height 9
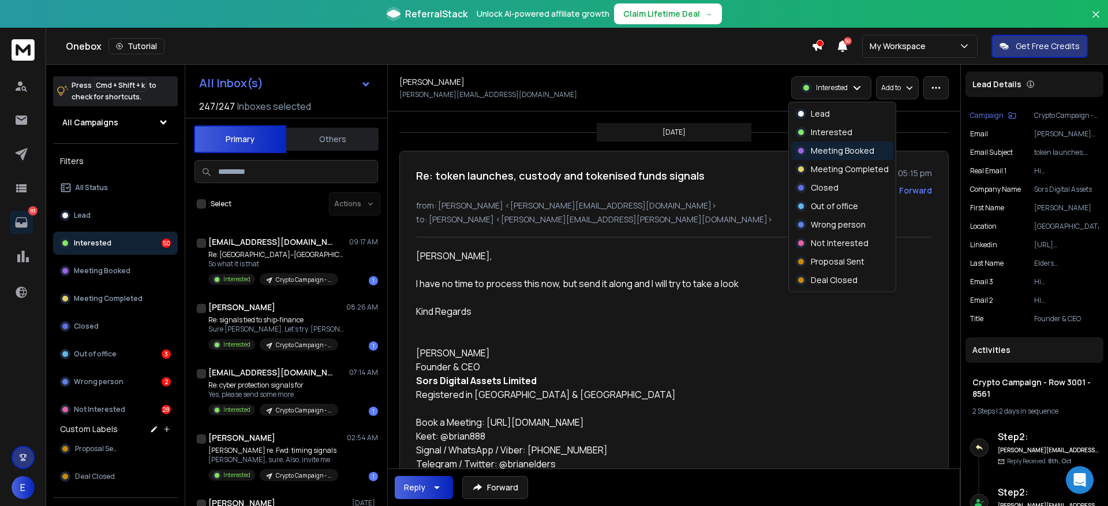
click at [853, 152] on p "Meeting Booked" at bounding box center [842, 151] width 63 height 12
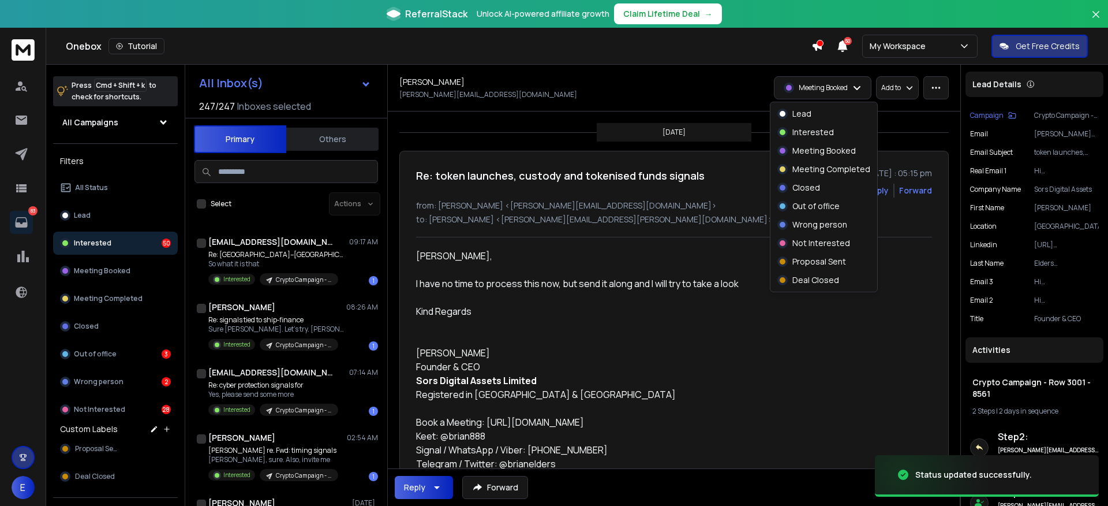
click at [833, 87] on p "Meeting Booked" at bounding box center [823, 87] width 49 height 9
click at [828, 132] on p "Interested" at bounding box center [813, 132] width 42 height 12
